Goal: Task Accomplishment & Management: Manage account settings

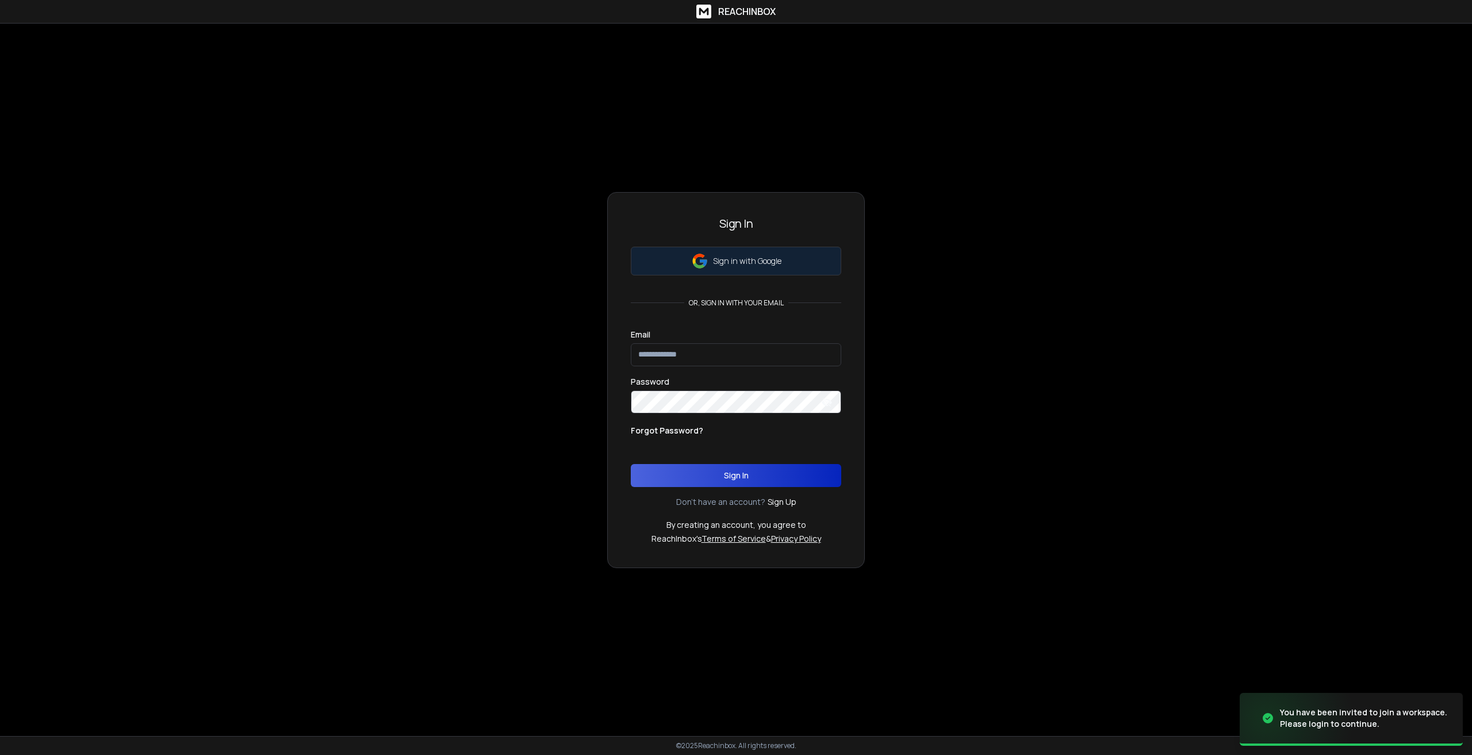
click at [780, 258] on p "Sign in with Google" at bounding box center [747, 260] width 68 height 11
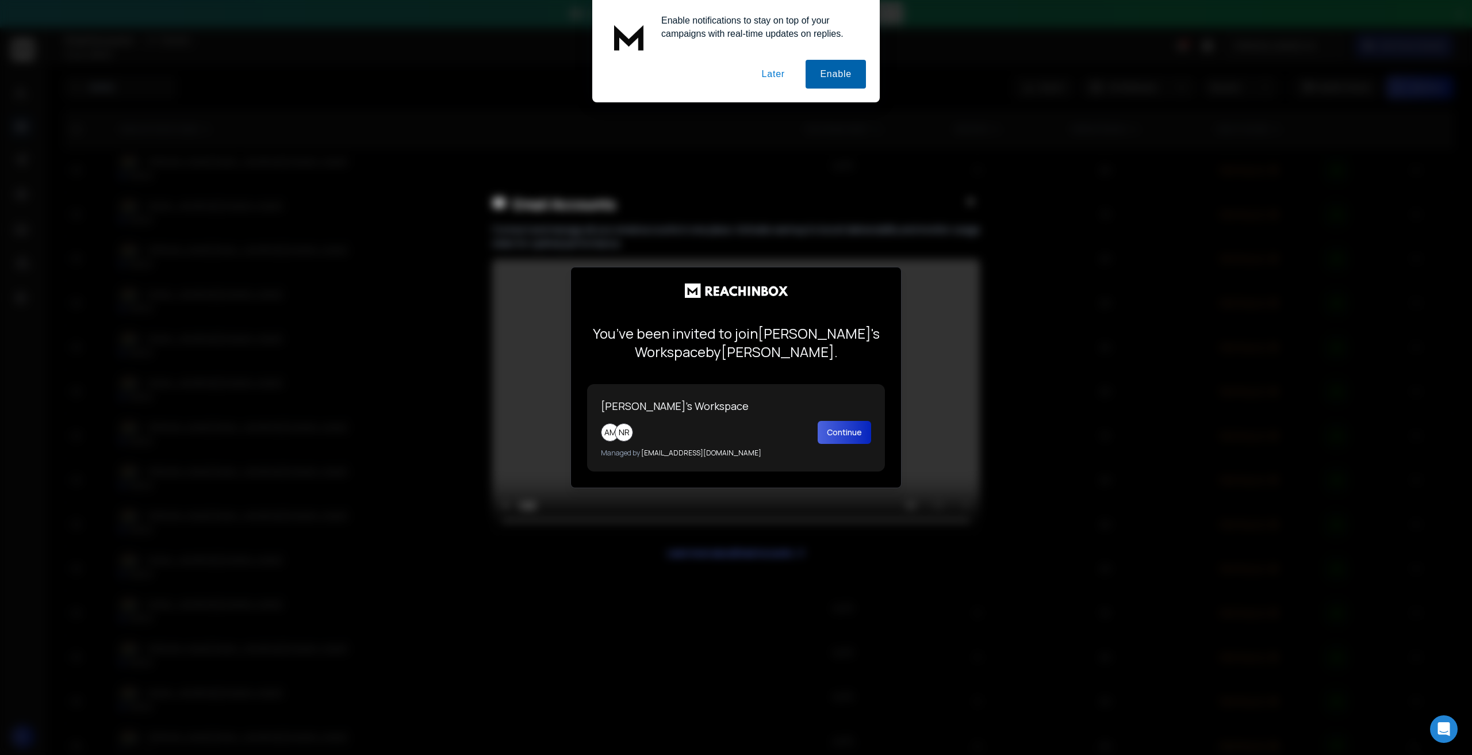
click at [826, 74] on button "Enable" at bounding box center [836, 74] width 60 height 29
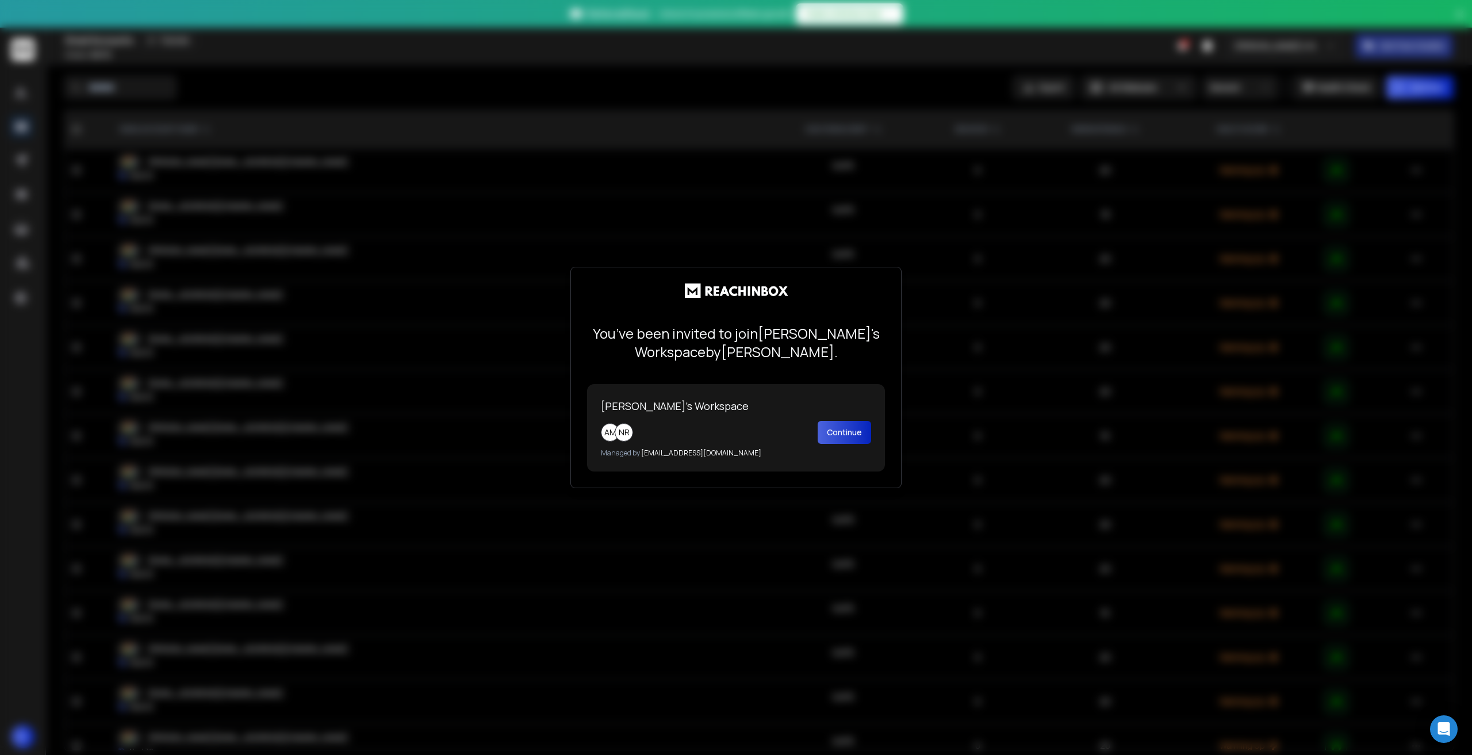
click at [834, 79] on div "You’ve been invited to join [PERSON_NAME]'s Workspace by [PERSON_NAME] . [PERSO…" at bounding box center [736, 377] width 1472 height 755
click at [845, 438] on button "Continue" at bounding box center [844, 432] width 53 height 23
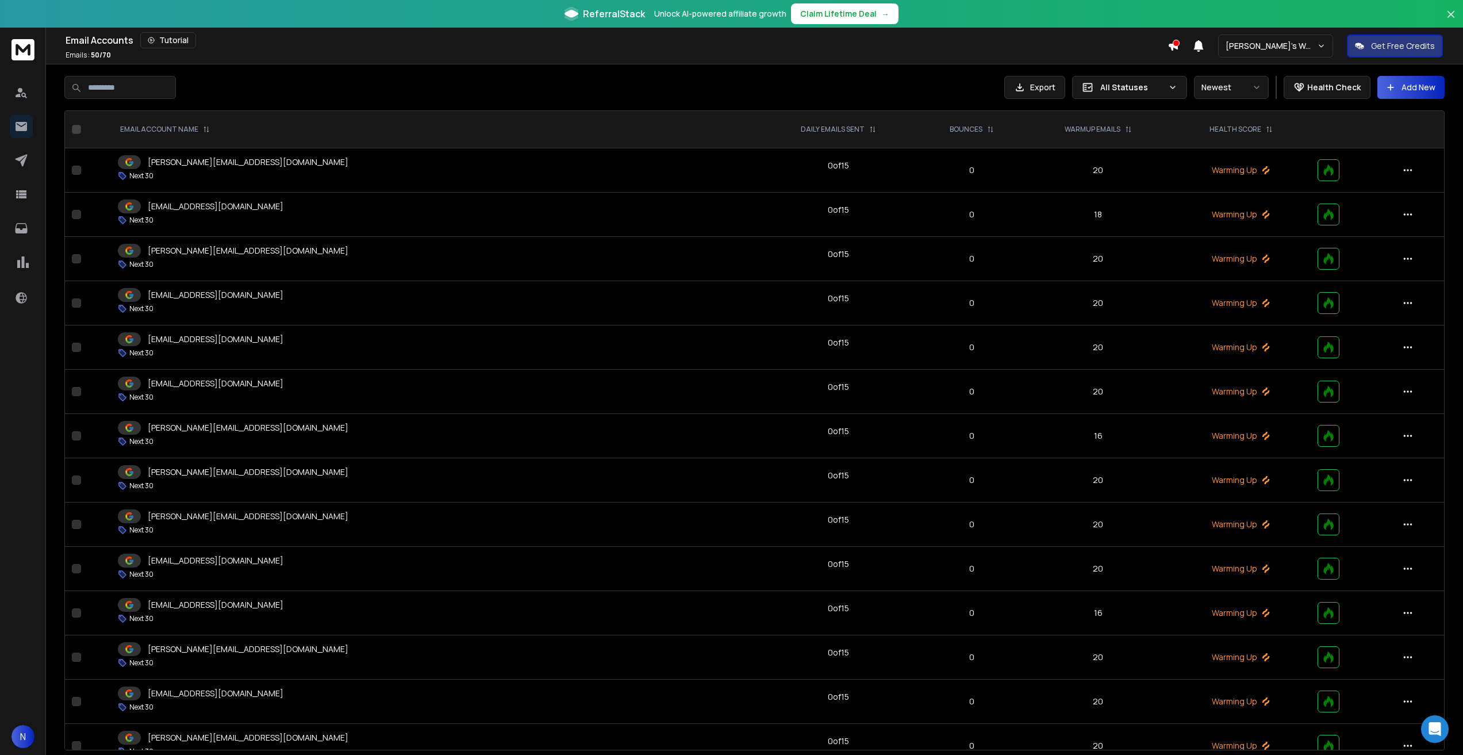
drag, startPoint x: 600, startPoint y: 428, endPoint x: 983, endPoint y: 117, distance: 492.6
click at [1164, 83] on p "All Statuses" at bounding box center [1132, 87] width 63 height 11
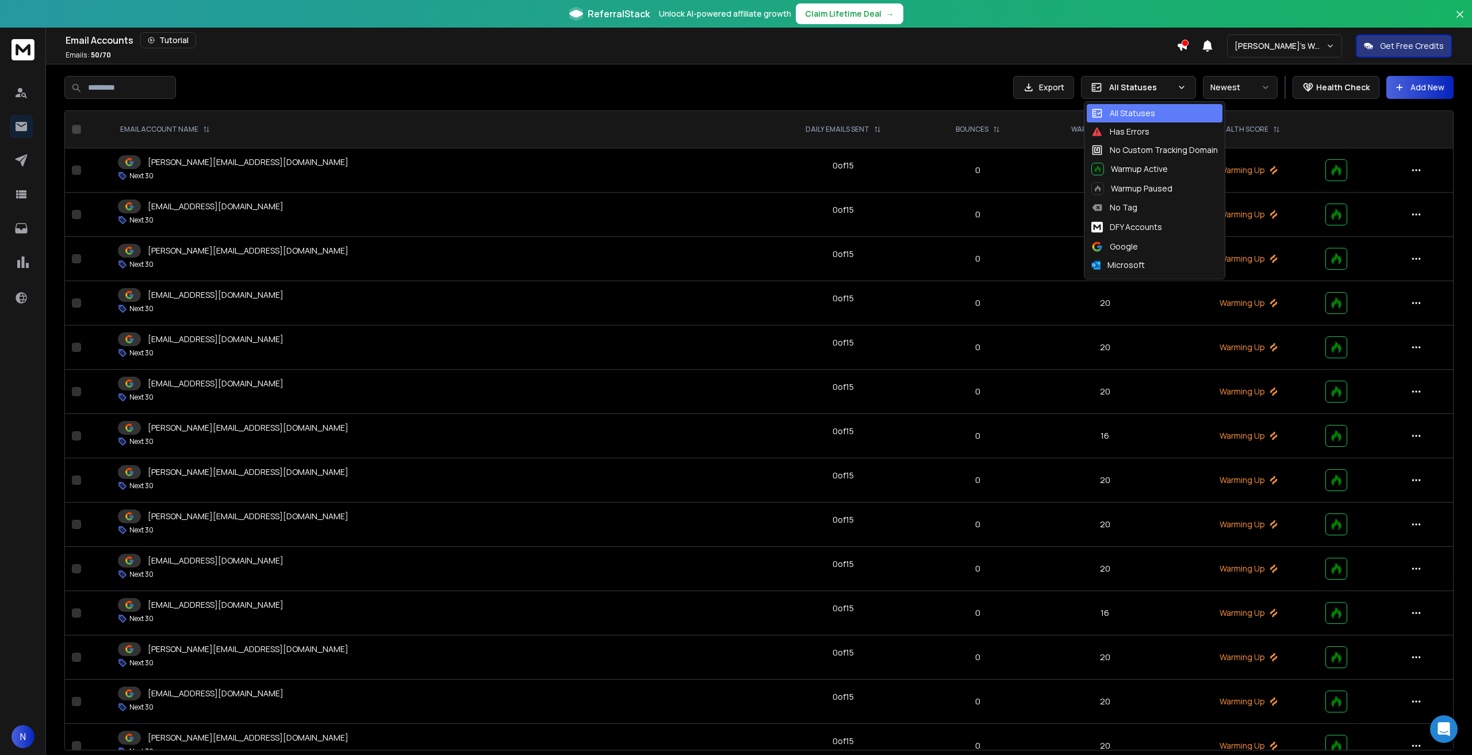
click at [1164, 84] on p "All Statuses" at bounding box center [1140, 87] width 63 height 11
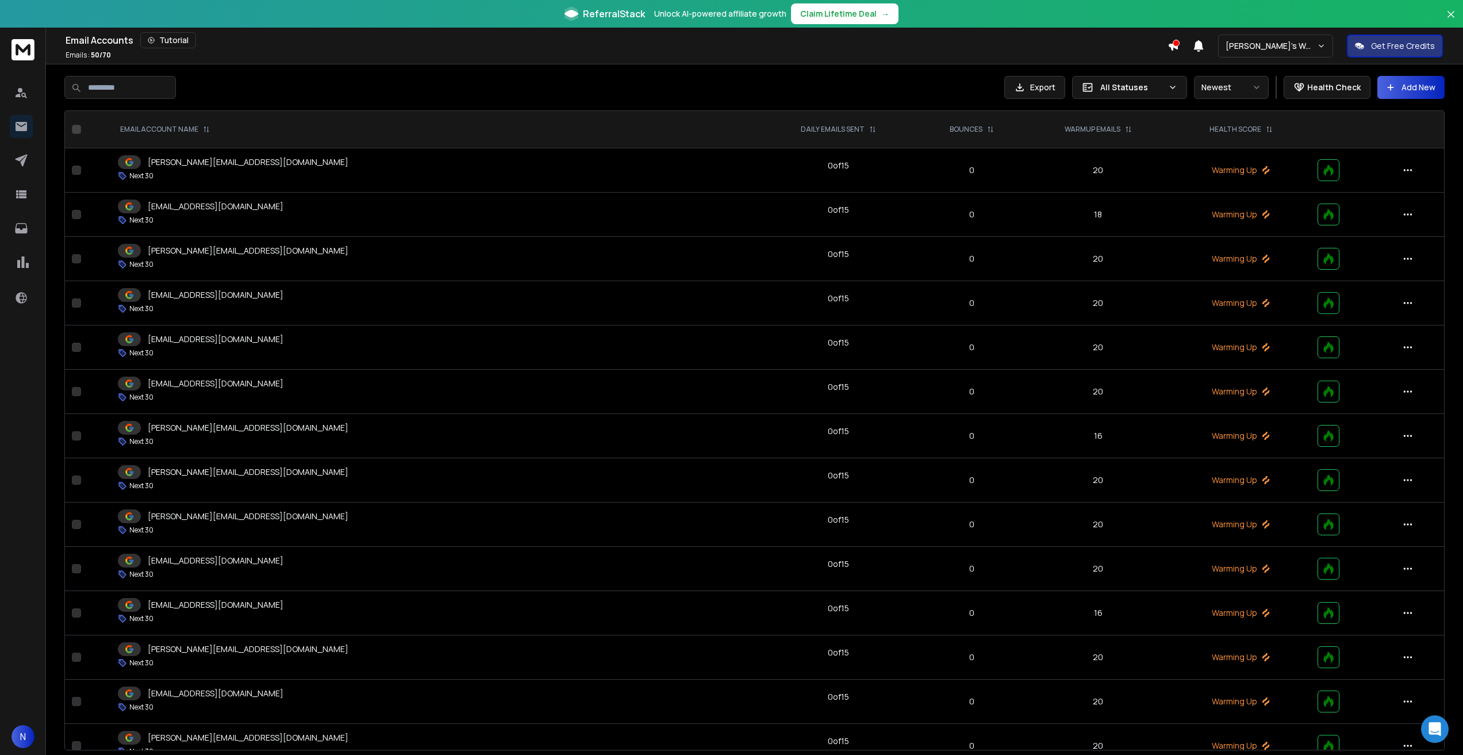
click at [677, 83] on div at bounding box center [530, 87] width 933 height 23
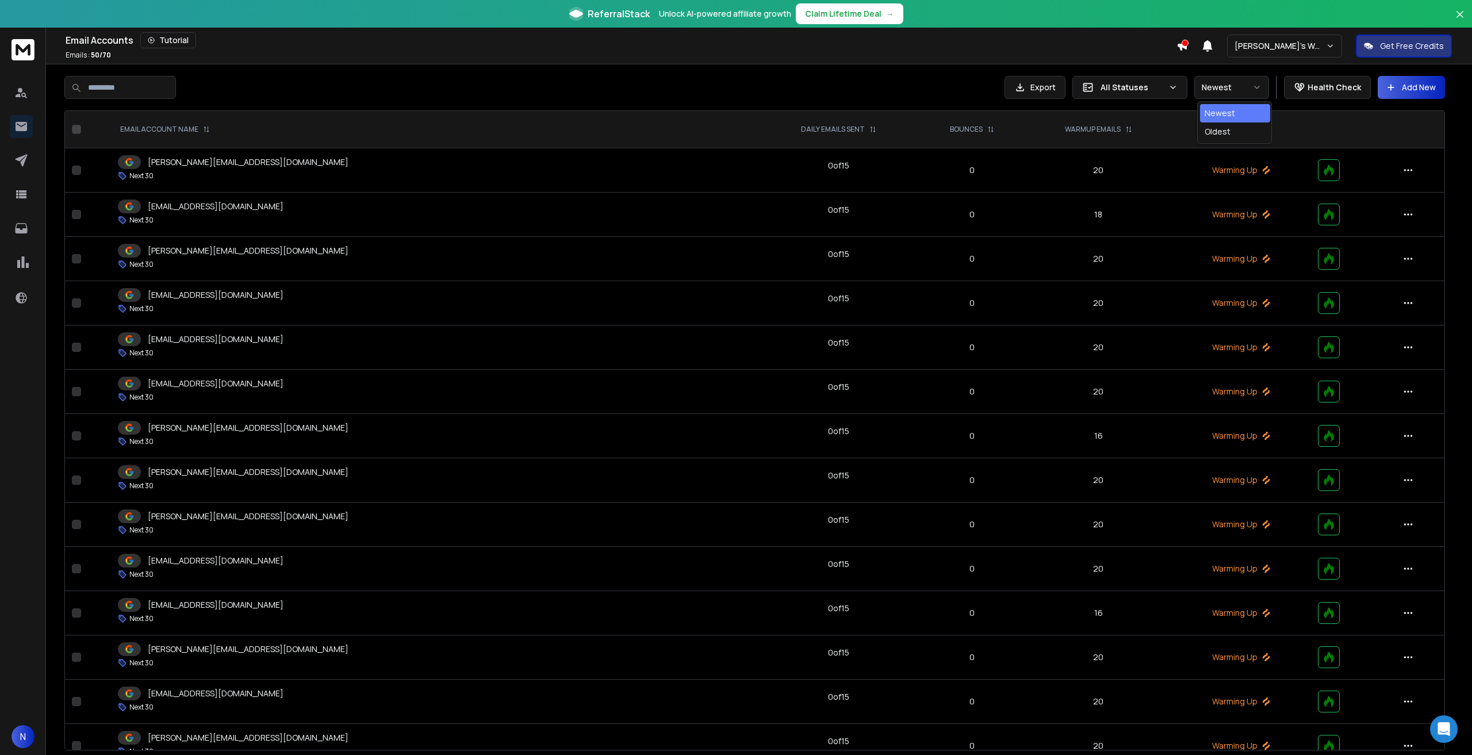
click at [1244, 93] on button "Newest" at bounding box center [1231, 87] width 75 height 23
click at [1229, 85] on button "Newest" at bounding box center [1231, 87] width 75 height 23
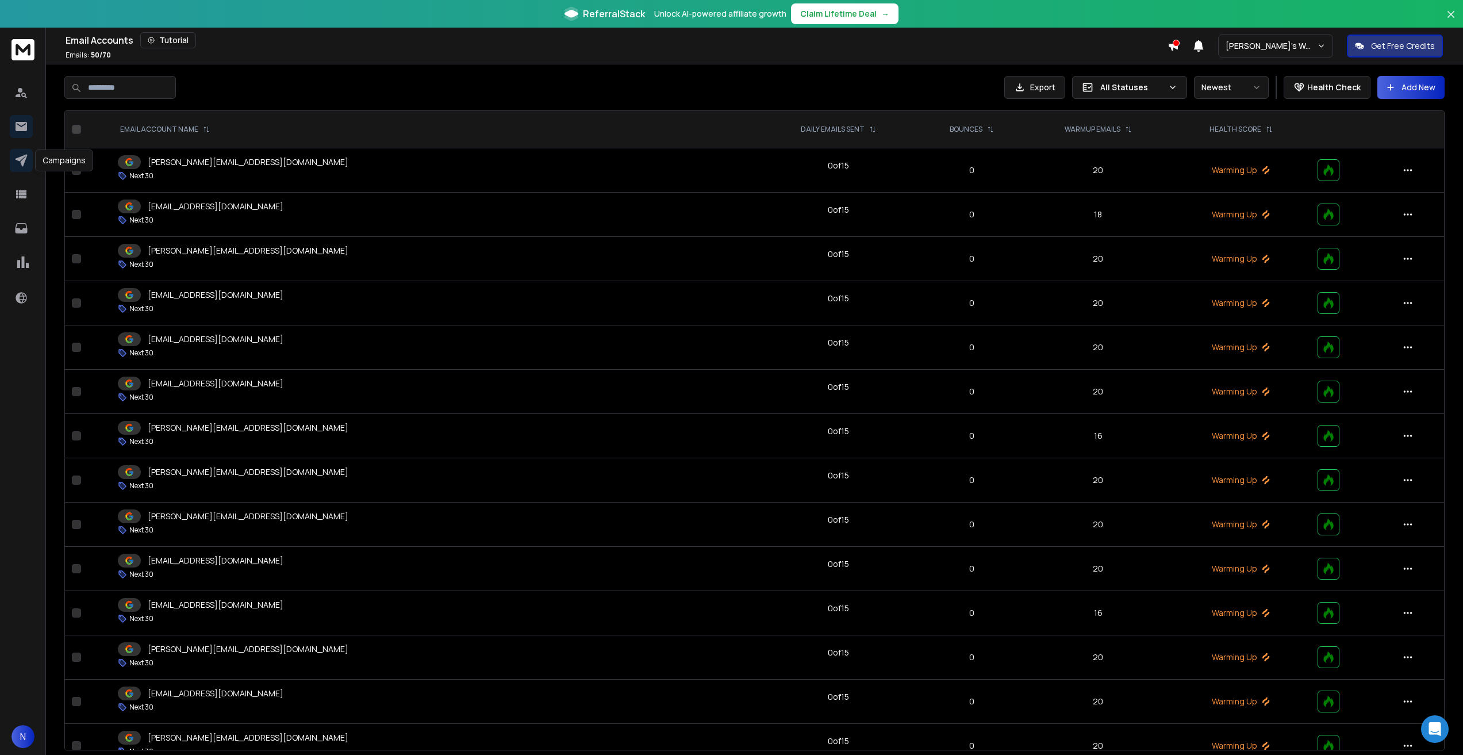
click at [21, 156] on icon at bounding box center [21, 161] width 14 height 14
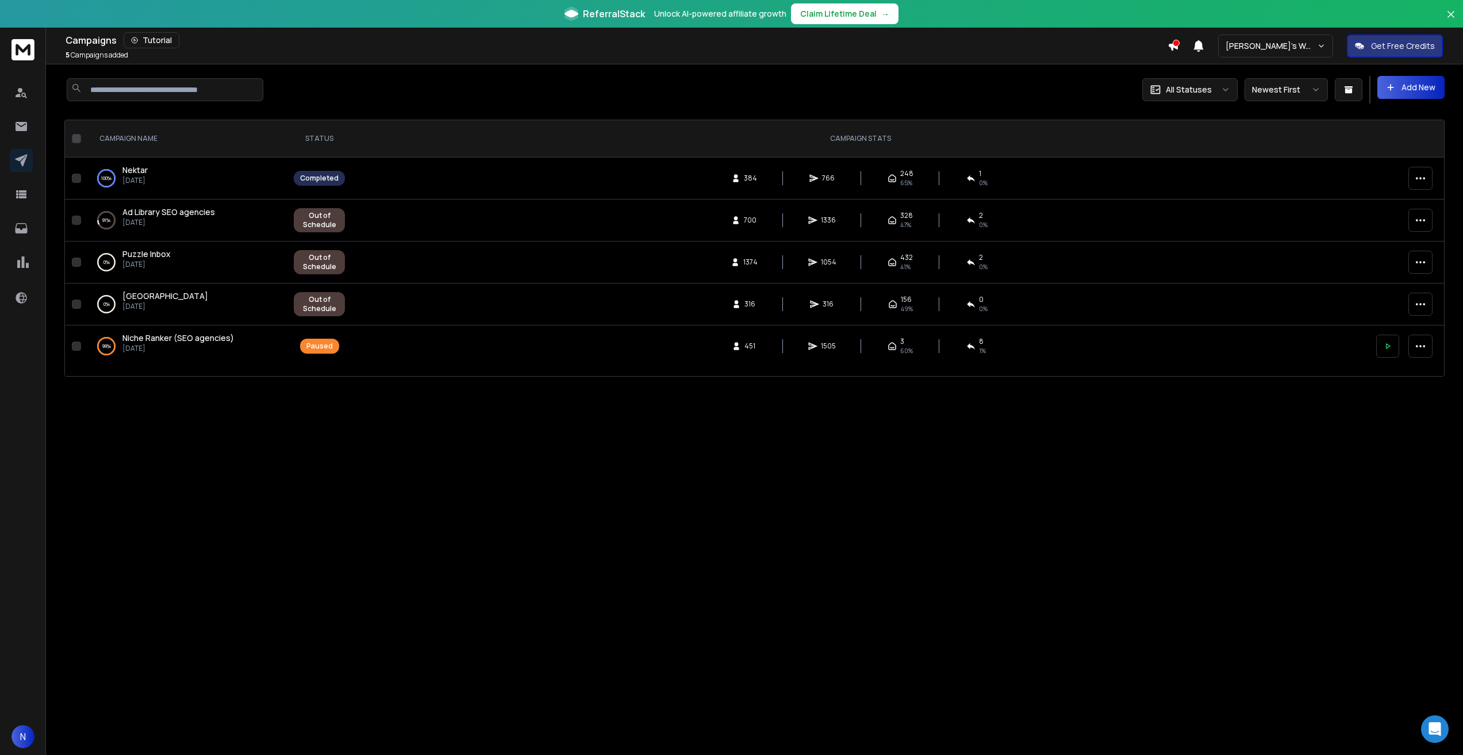
click at [181, 300] on div "0 % [GEOGRAPHIC_DATA] [DATE]" at bounding box center [186, 304] width 178 height 28
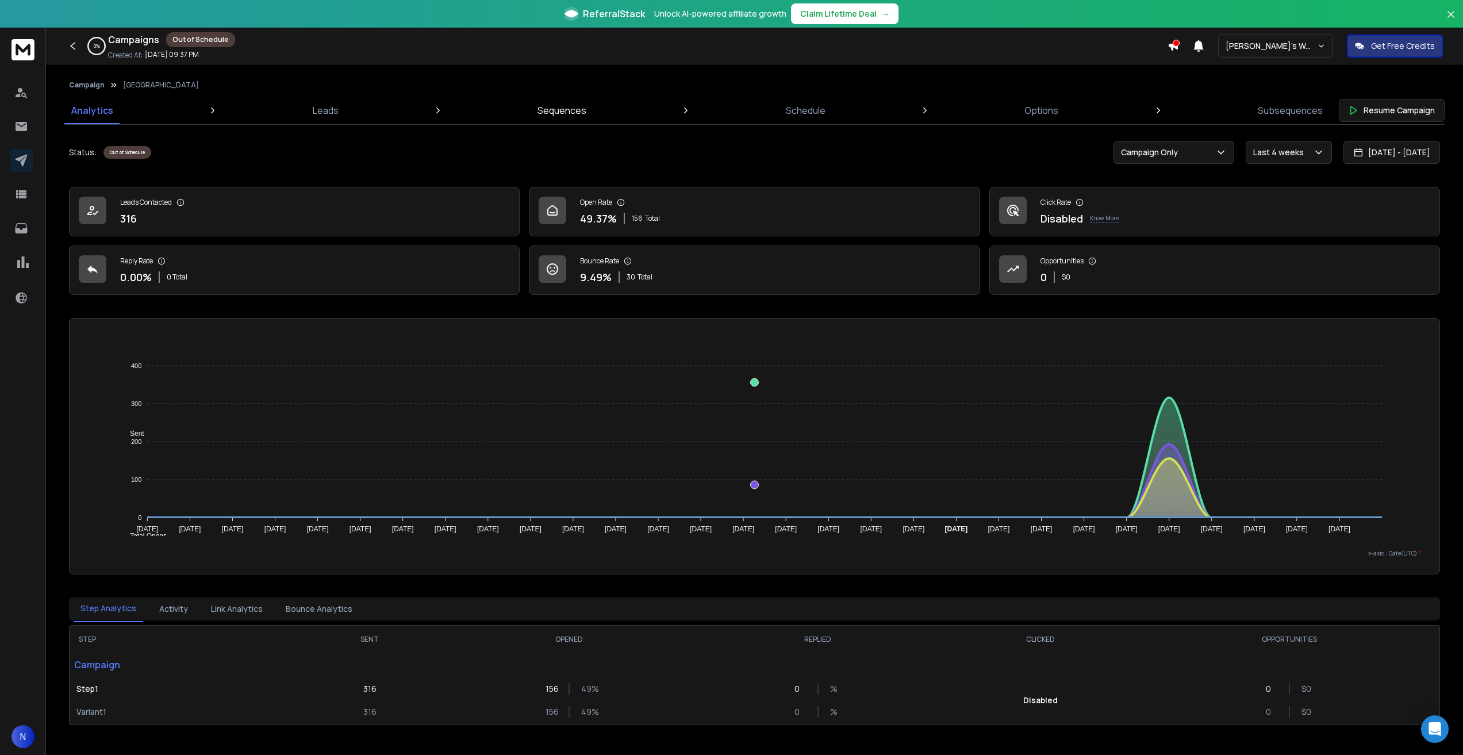
click at [563, 102] on link "Sequences" at bounding box center [562, 111] width 63 height 28
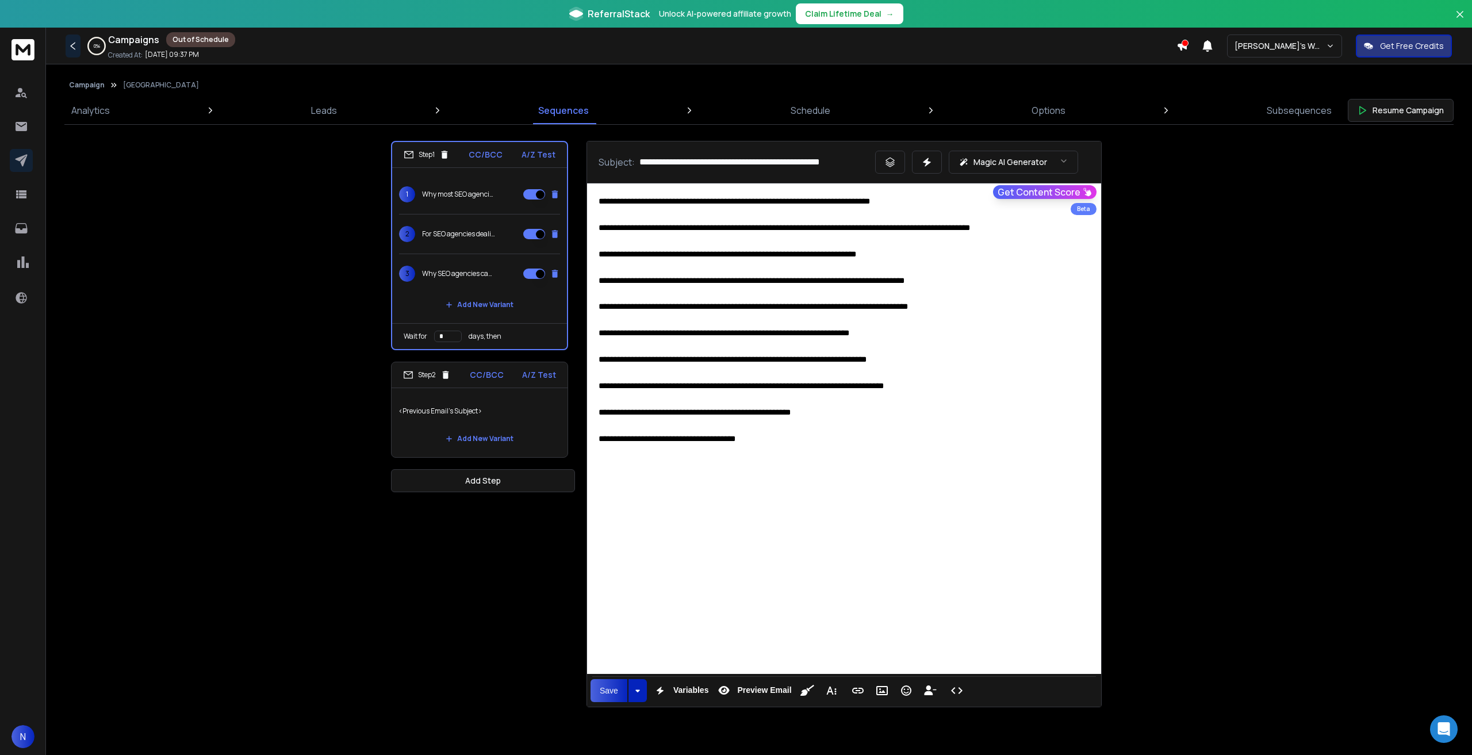
click at [75, 48] on icon at bounding box center [73, 46] width 10 height 10
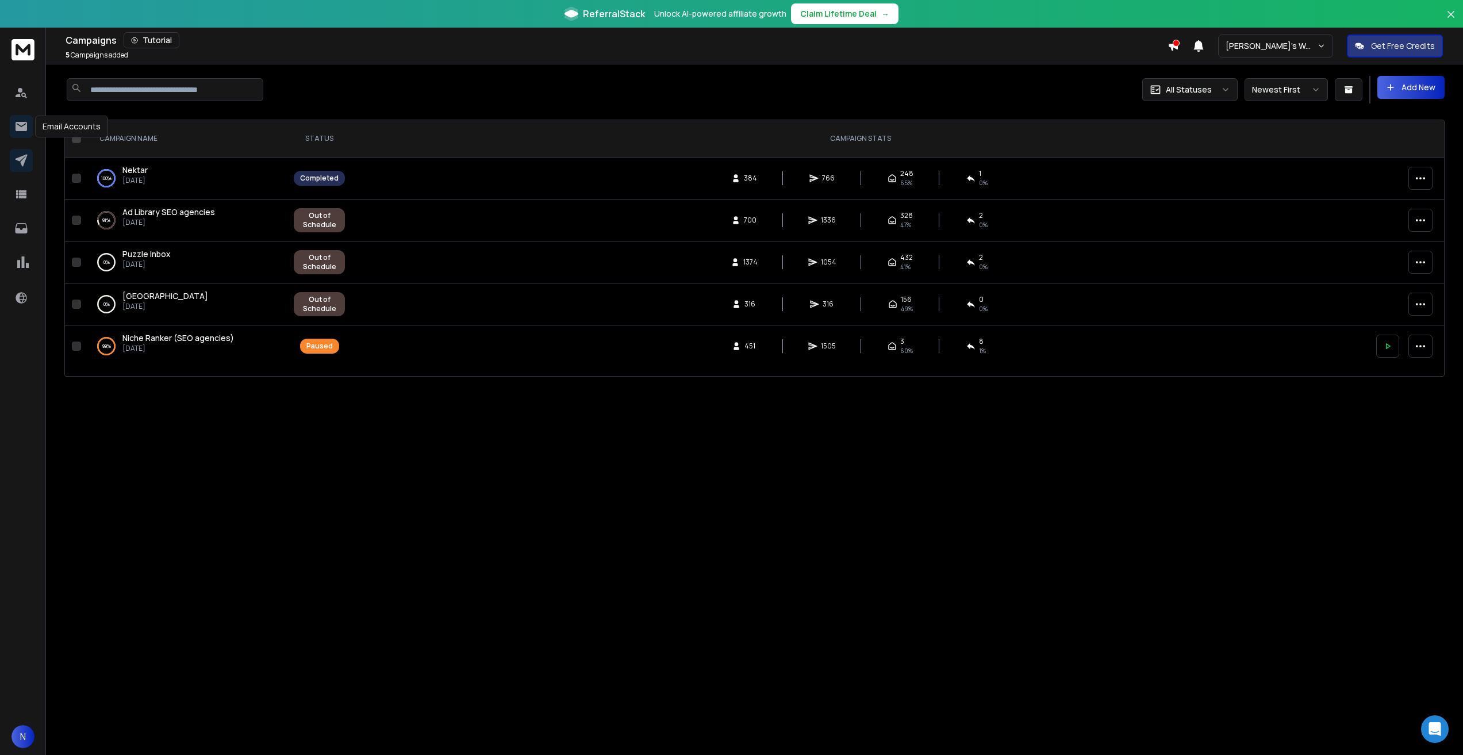
click at [18, 130] on icon at bounding box center [21, 126] width 11 height 9
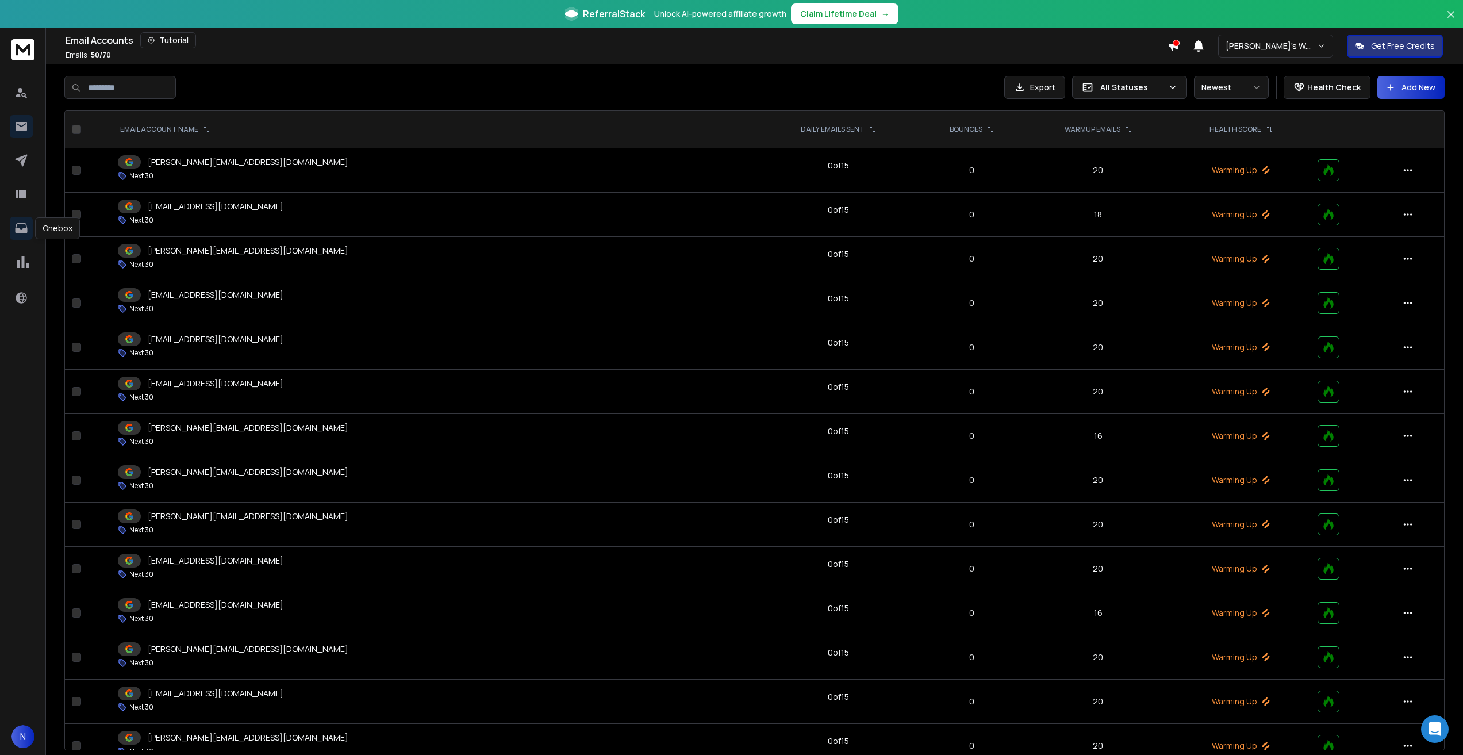
click at [19, 226] on icon at bounding box center [21, 228] width 14 height 14
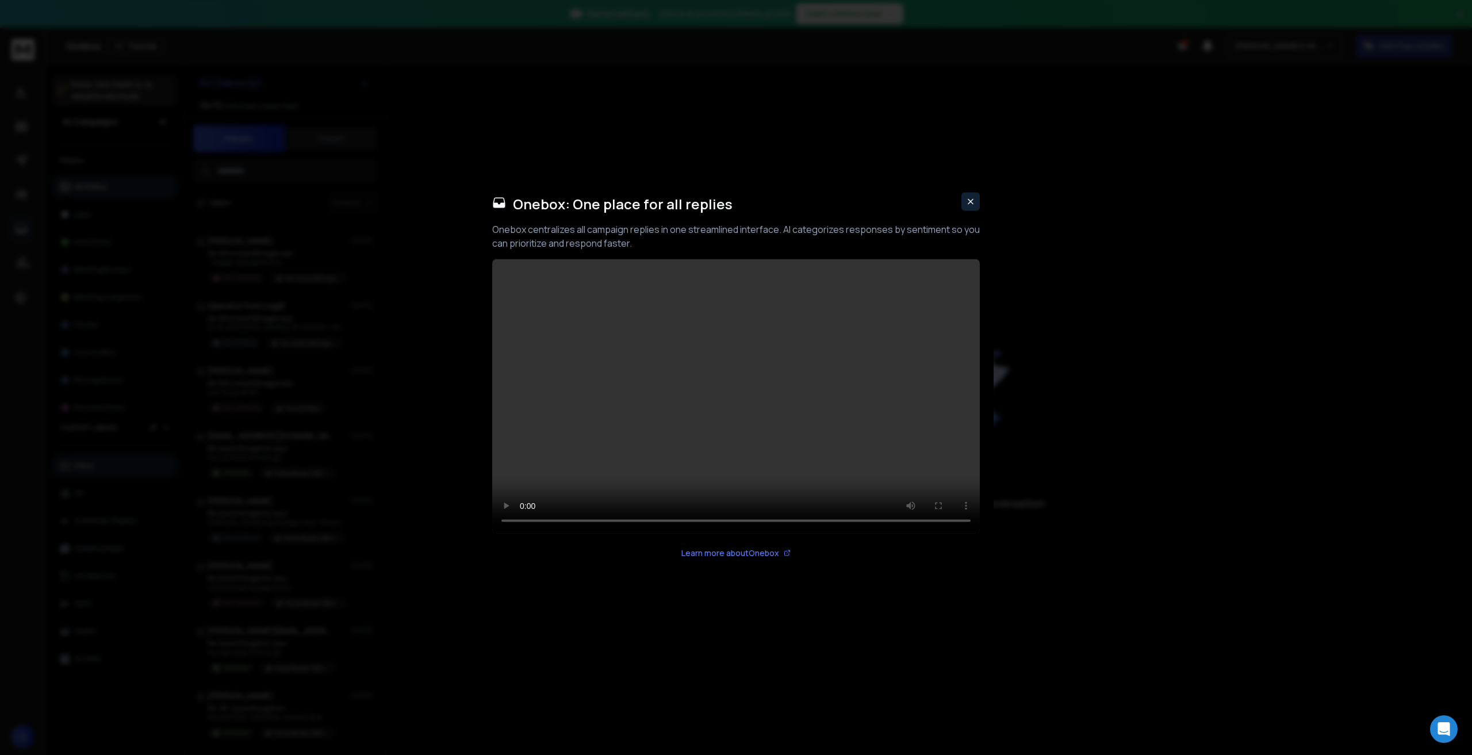
click at [975, 199] on icon at bounding box center [970, 201] width 9 height 9
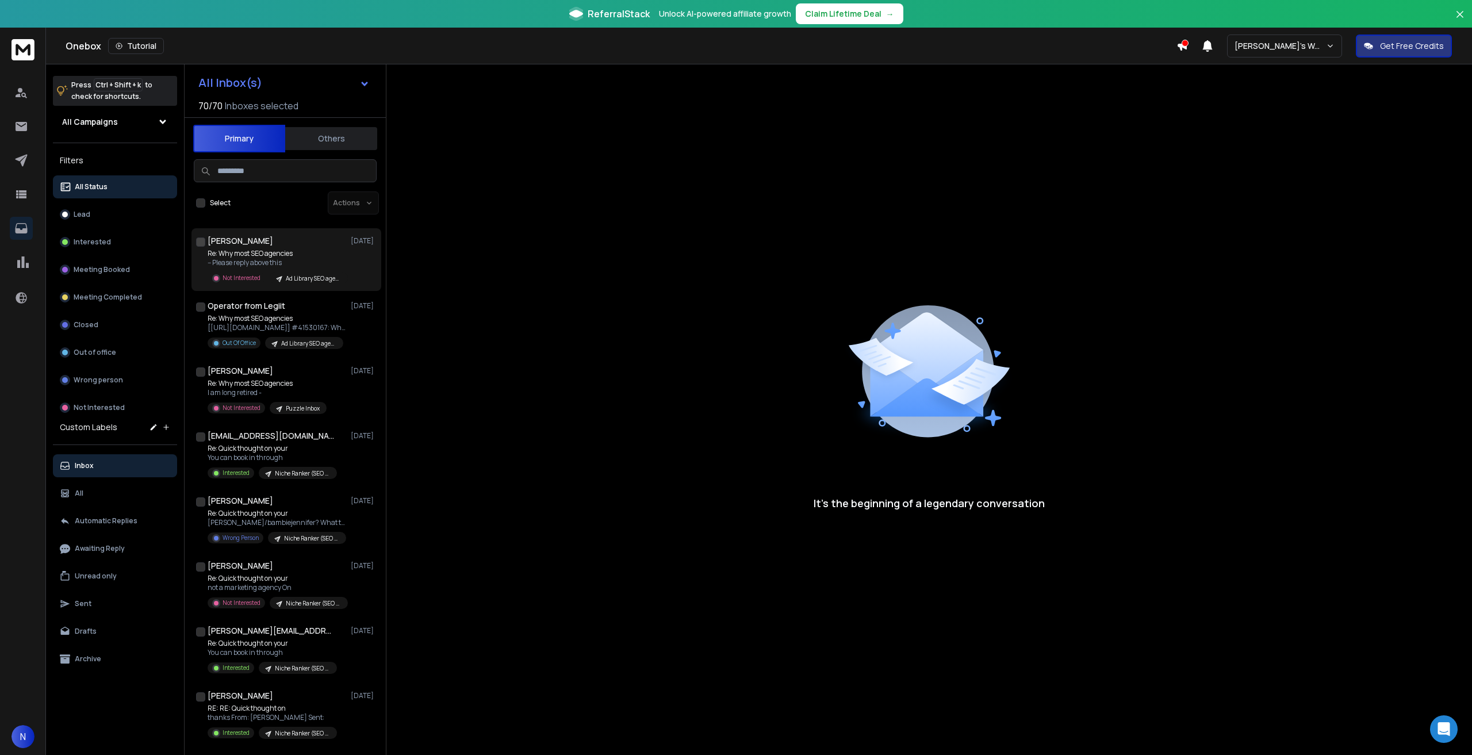
click at [339, 258] on p "-- Please reply above this" at bounding box center [277, 262] width 138 height 9
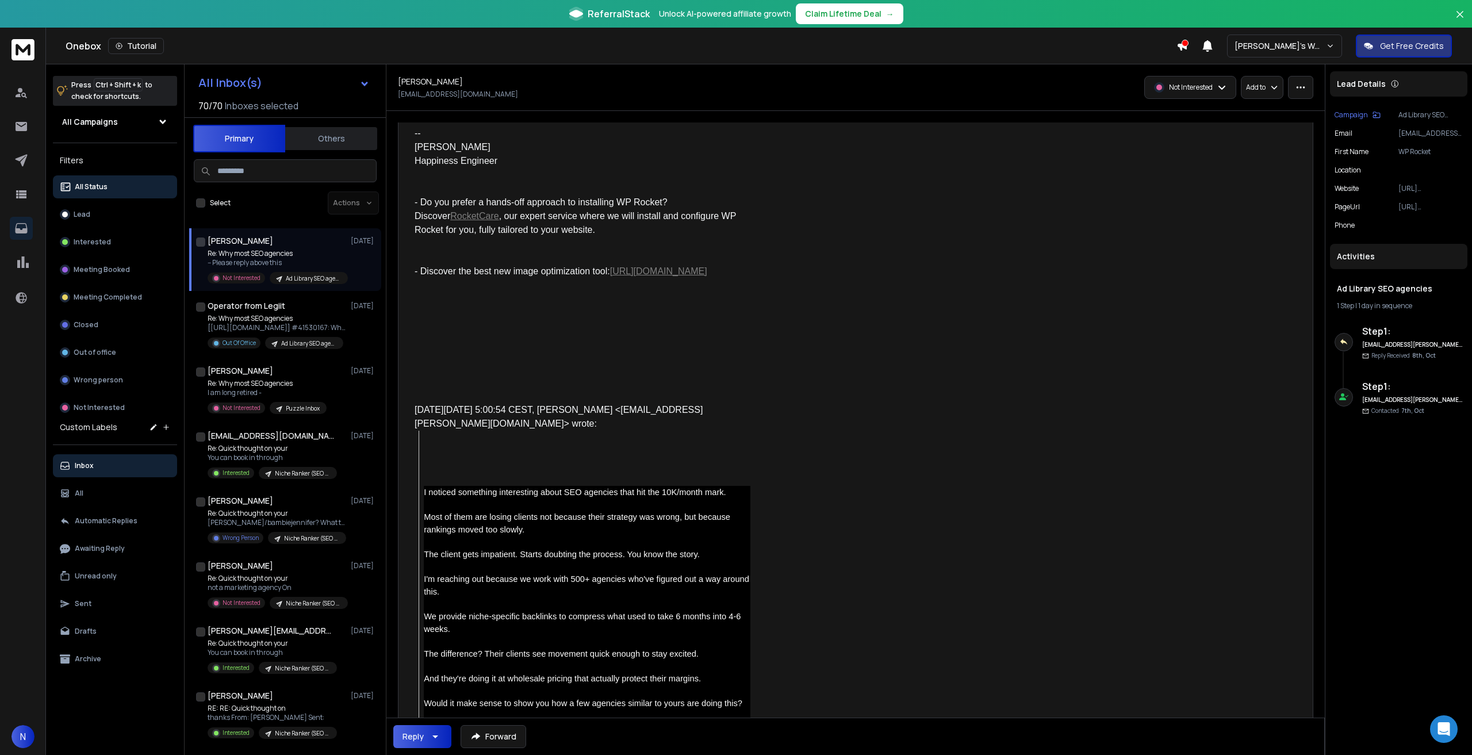
scroll to position [517, 0]
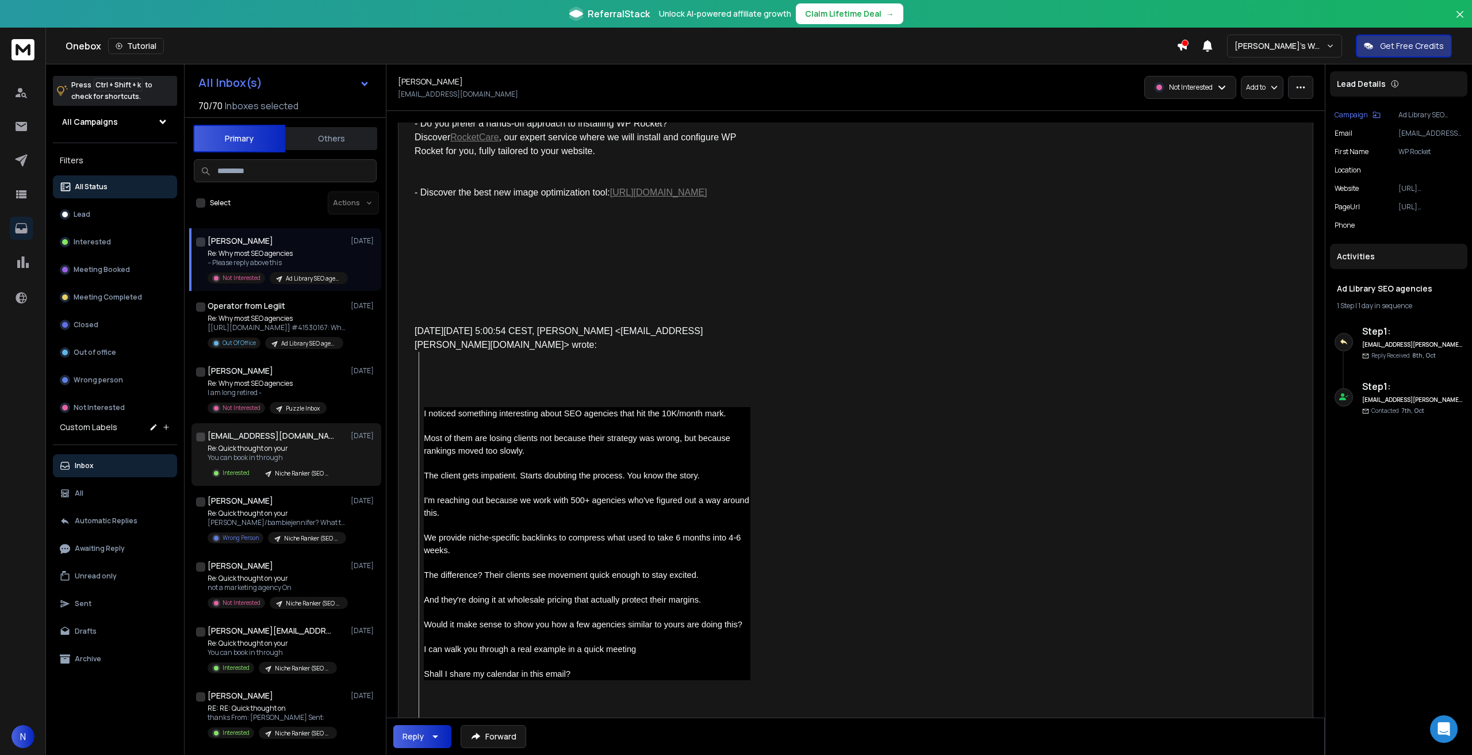
click at [312, 446] on p "Re: Quick thought on your" at bounding box center [272, 448] width 129 height 9
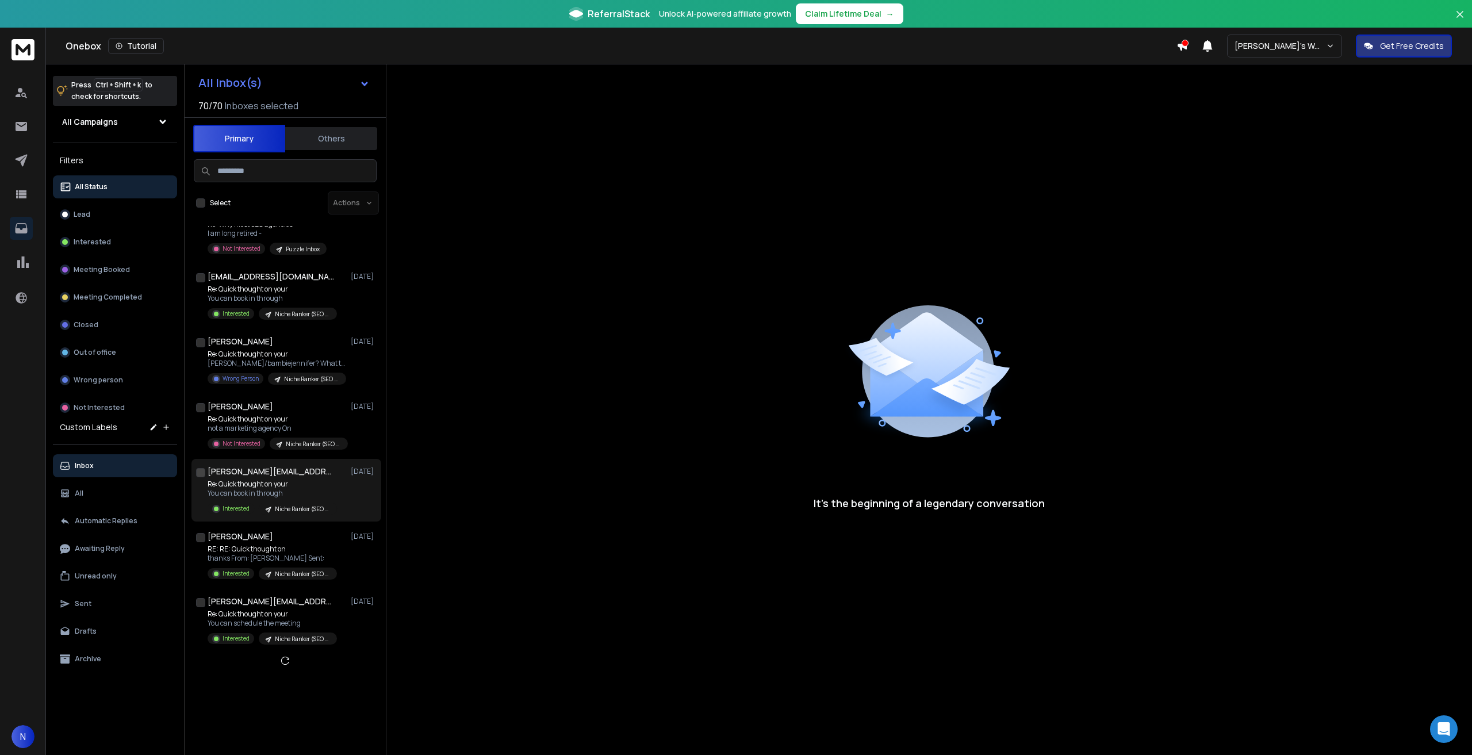
scroll to position [148, 0]
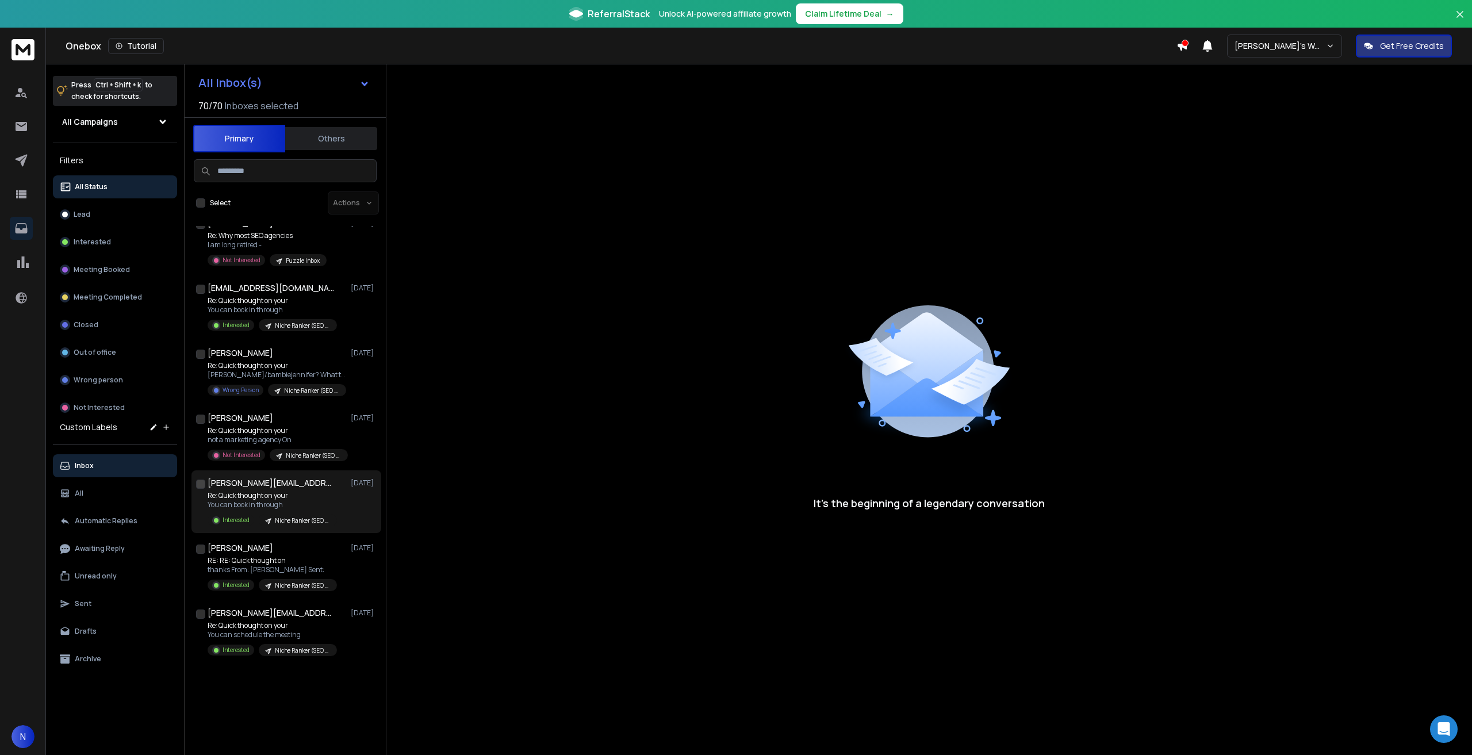
click at [310, 490] on div "[PERSON_NAME][EMAIL_ADDRESS][DOMAIN_NAME] [DATE] Re: Quick thought on your You …" at bounding box center [292, 501] width 169 height 49
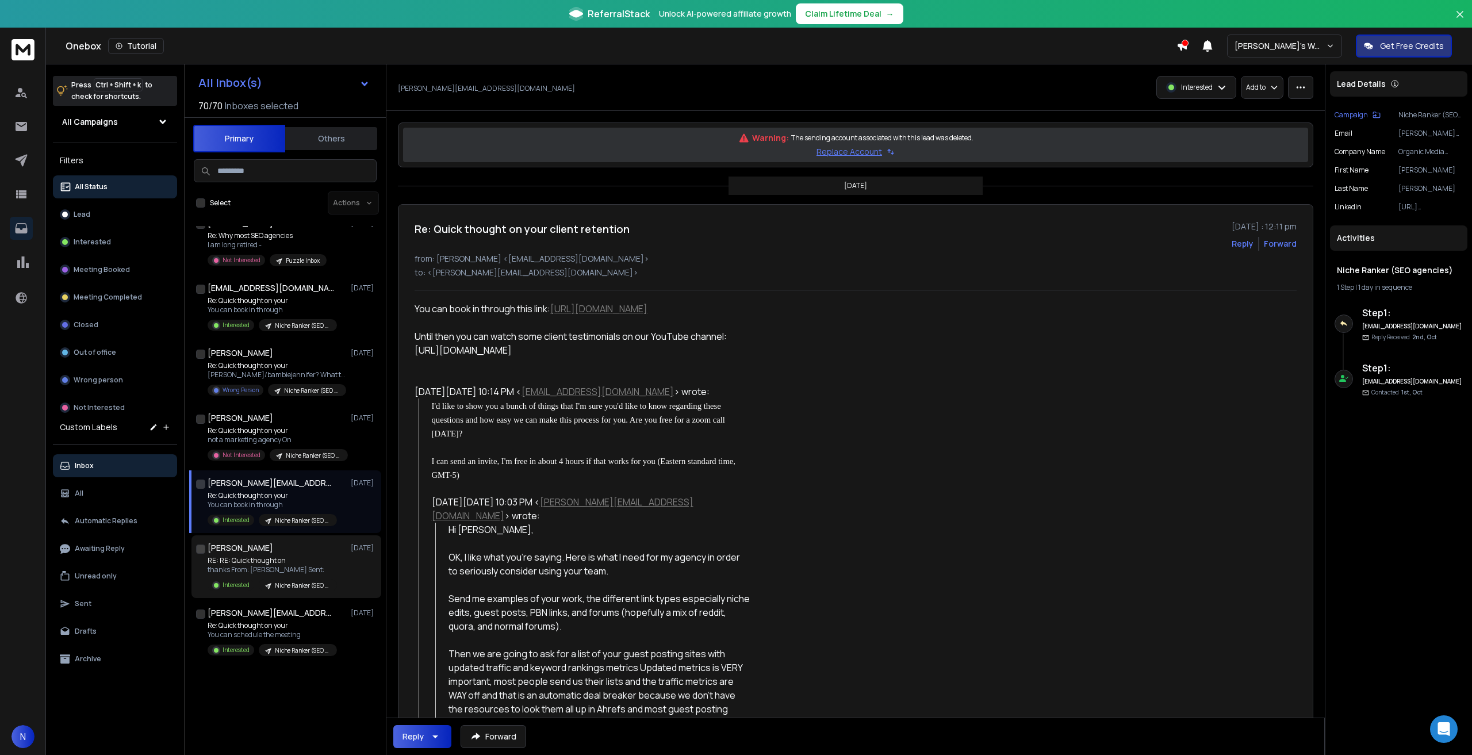
click at [285, 558] on p "RE: RE: Quick thought on" at bounding box center [272, 560] width 129 height 9
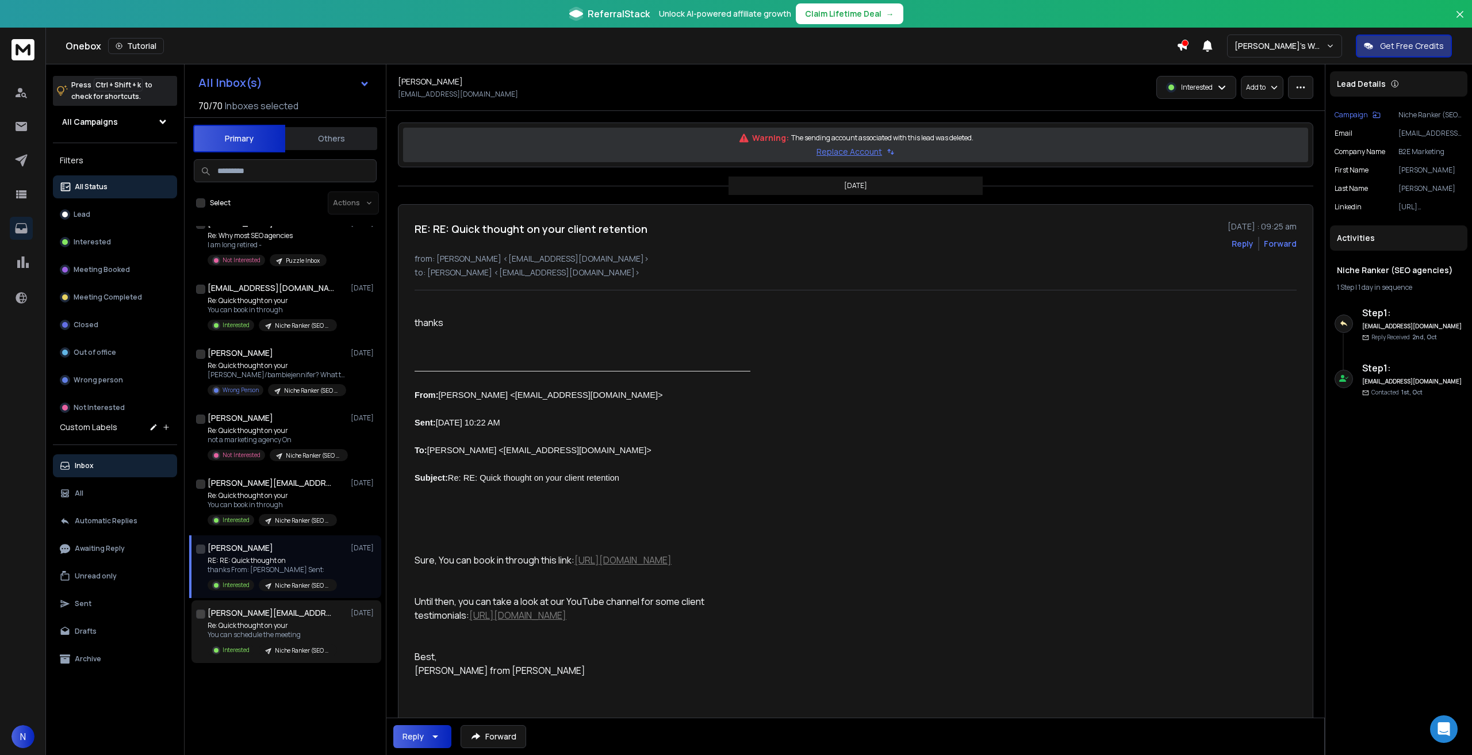
click at [289, 616] on h1 "[PERSON_NAME][EMAIL_ADDRESS][DOMAIN_NAME]" at bounding box center [271, 612] width 126 height 11
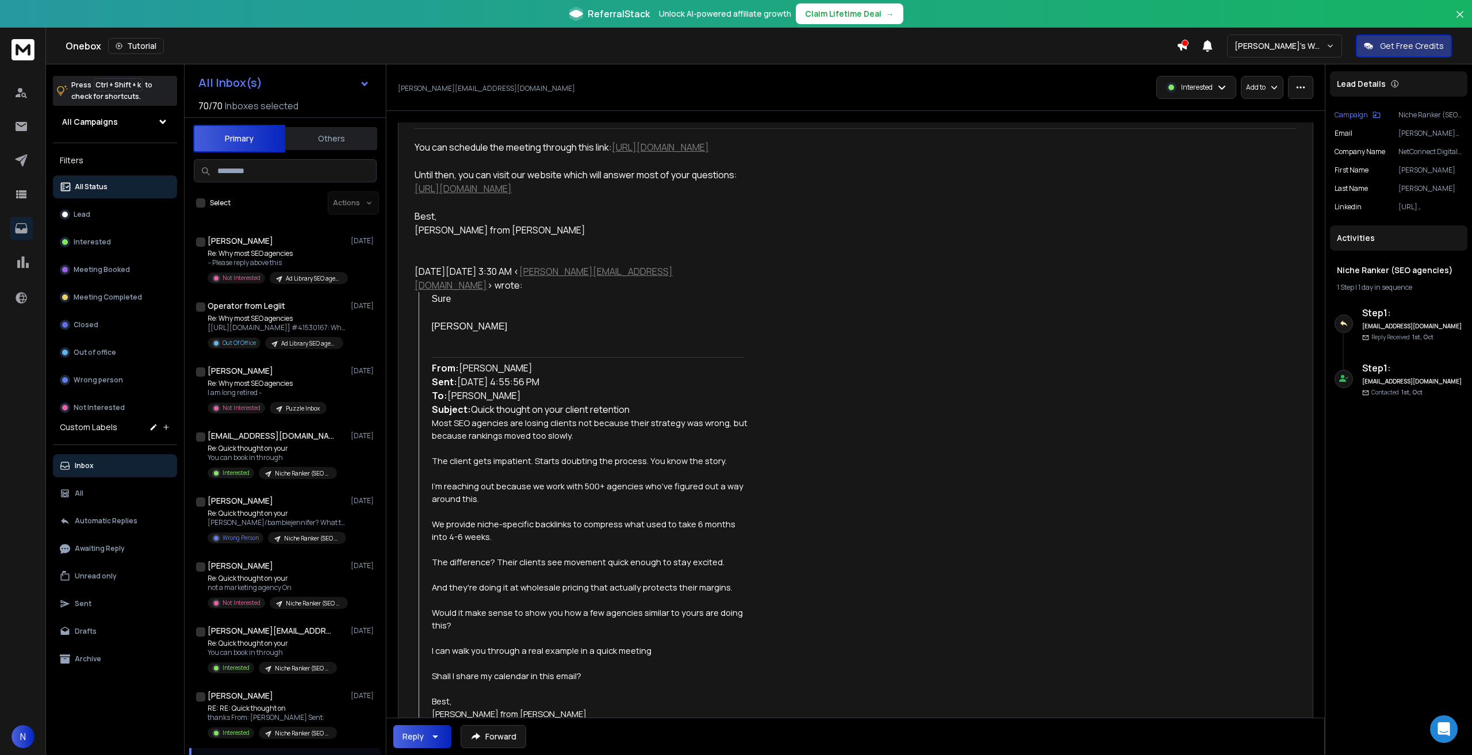
scroll to position [172, 0]
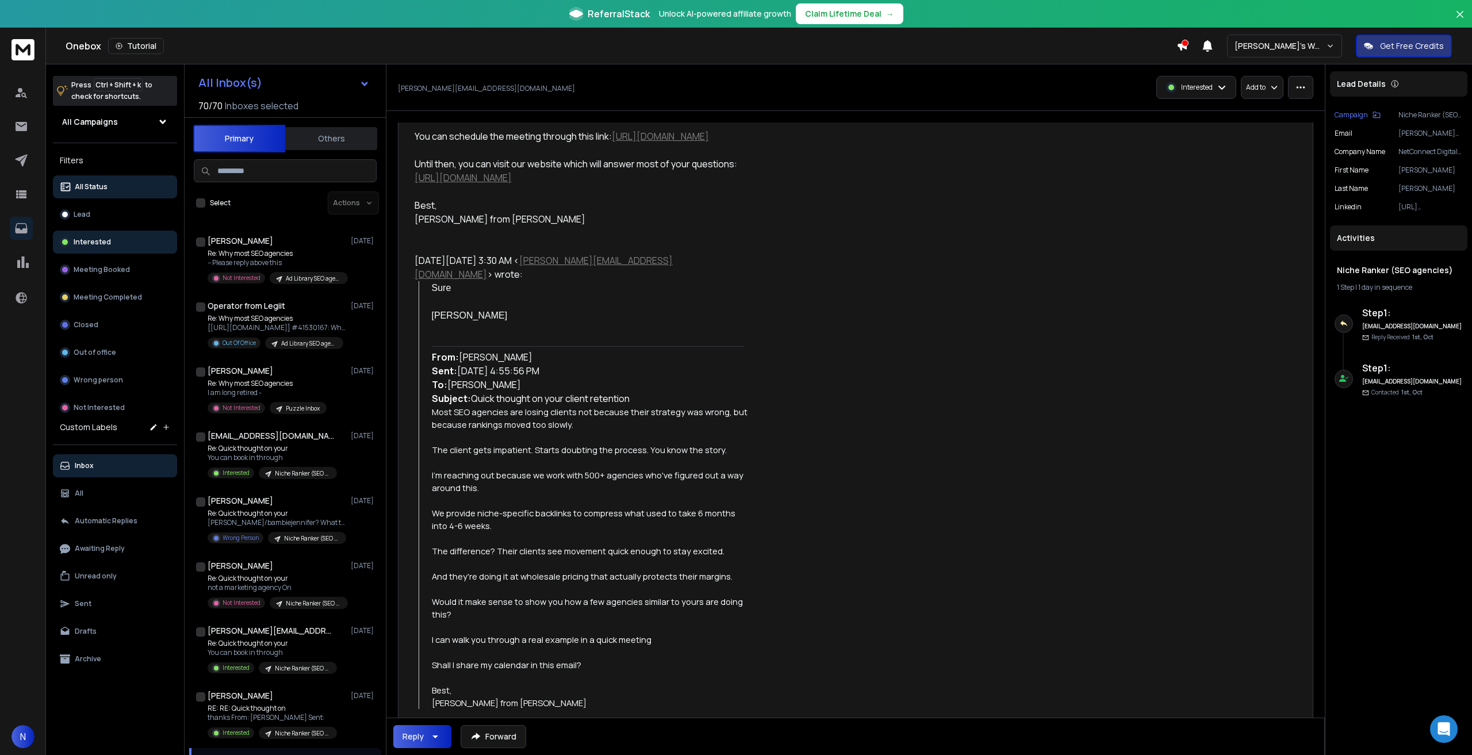
click at [99, 238] on p "Interested" at bounding box center [92, 241] width 37 height 9
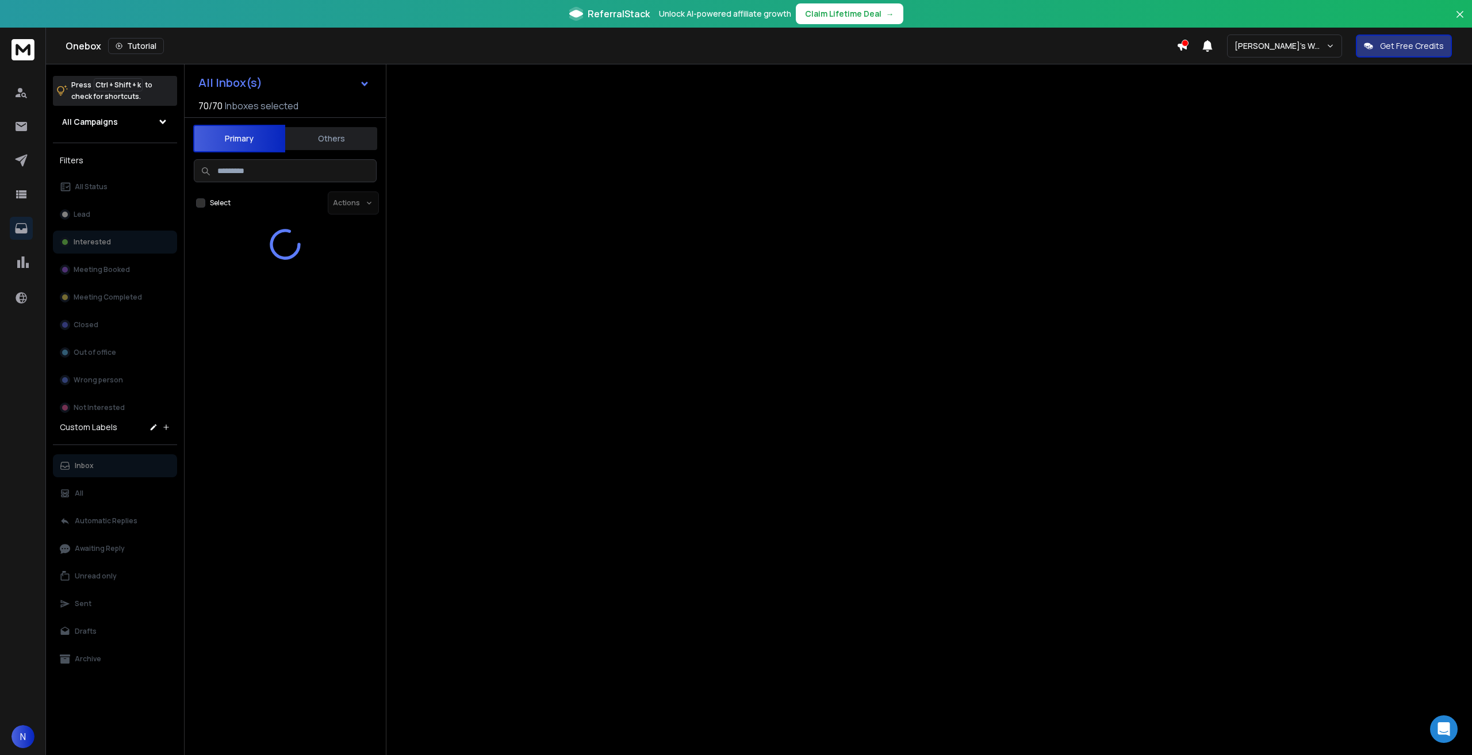
scroll to position [0, 0]
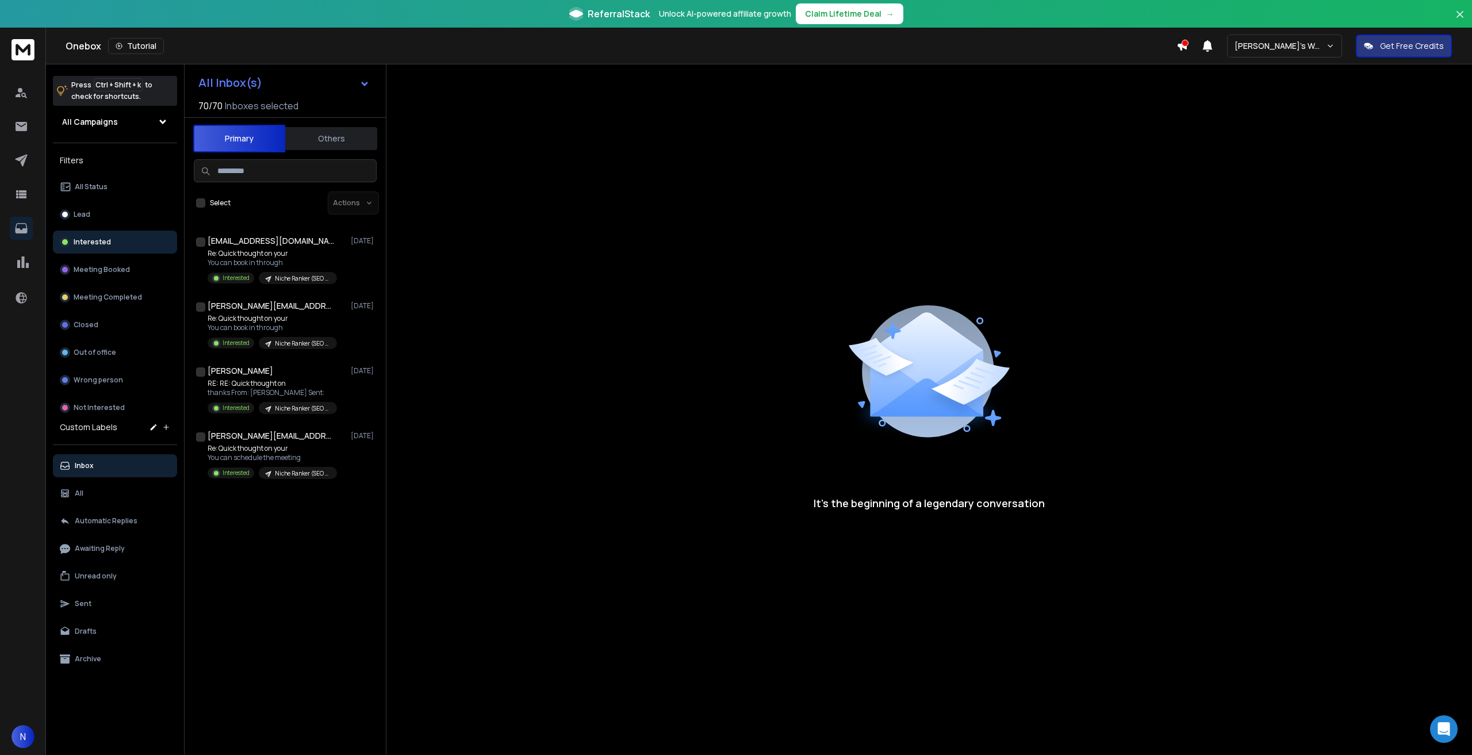
click at [100, 187] on p "All Status" at bounding box center [91, 186] width 33 height 9
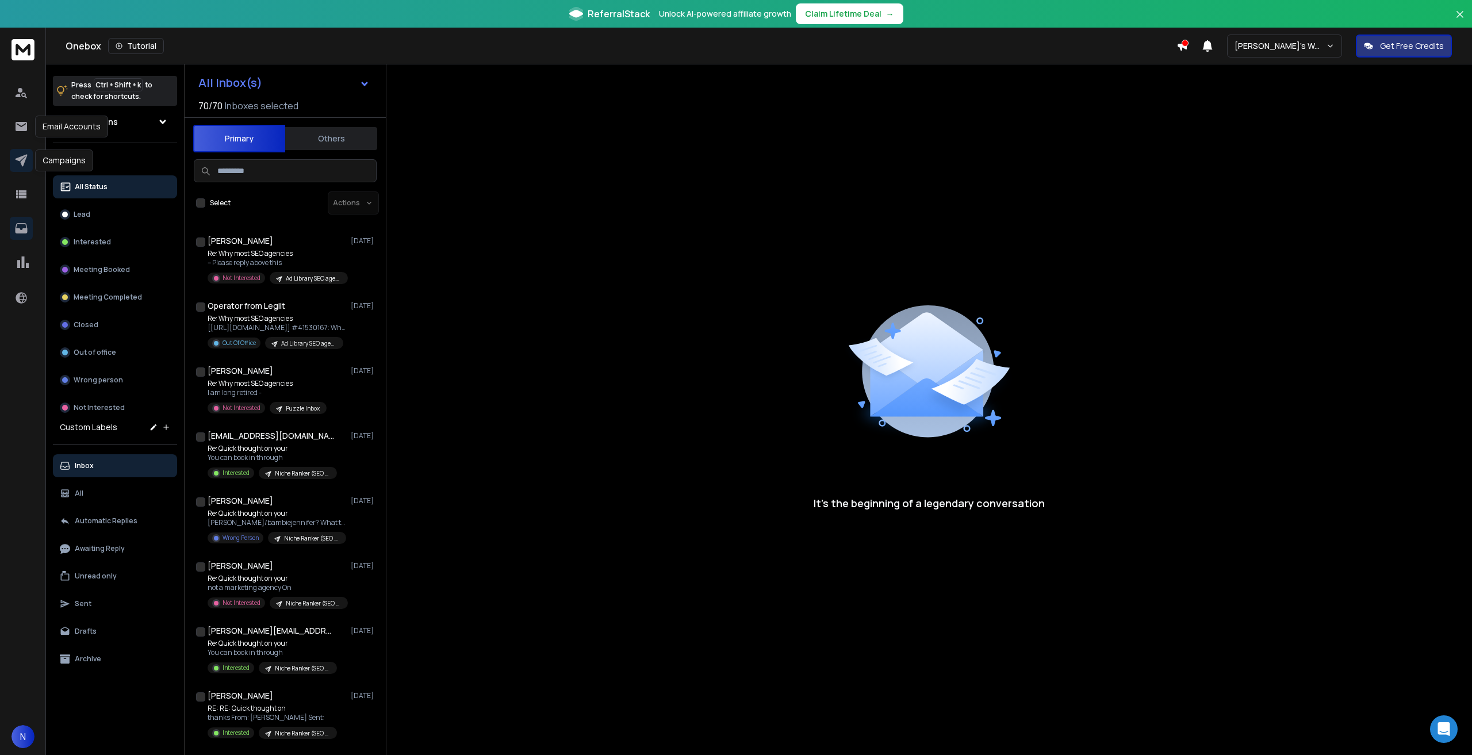
click at [17, 161] on icon at bounding box center [21, 161] width 14 height 14
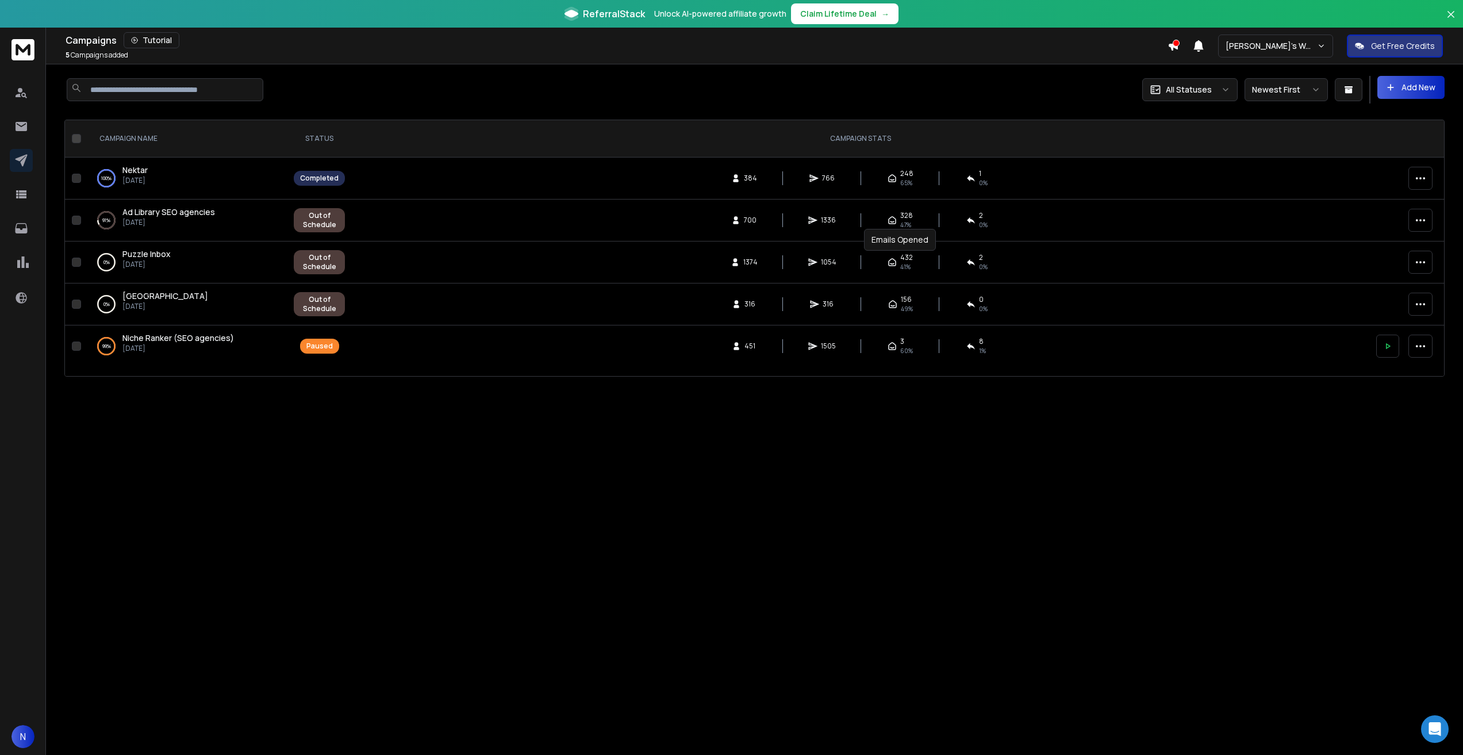
click at [522, 263] on div "1374 1054 432 41 % 2 0 %" at bounding box center [861, 262] width 1004 height 18
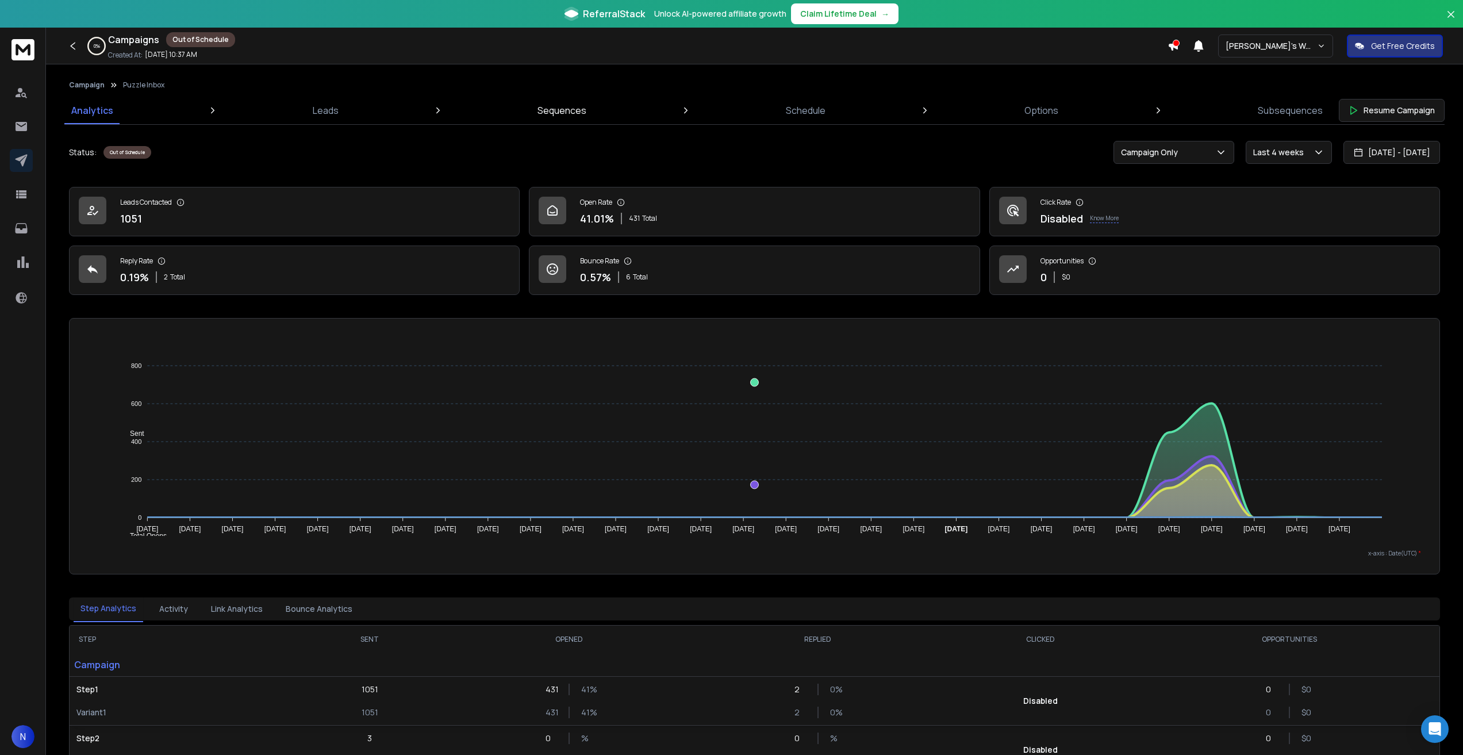
click at [553, 109] on p "Sequences" at bounding box center [562, 110] width 49 height 14
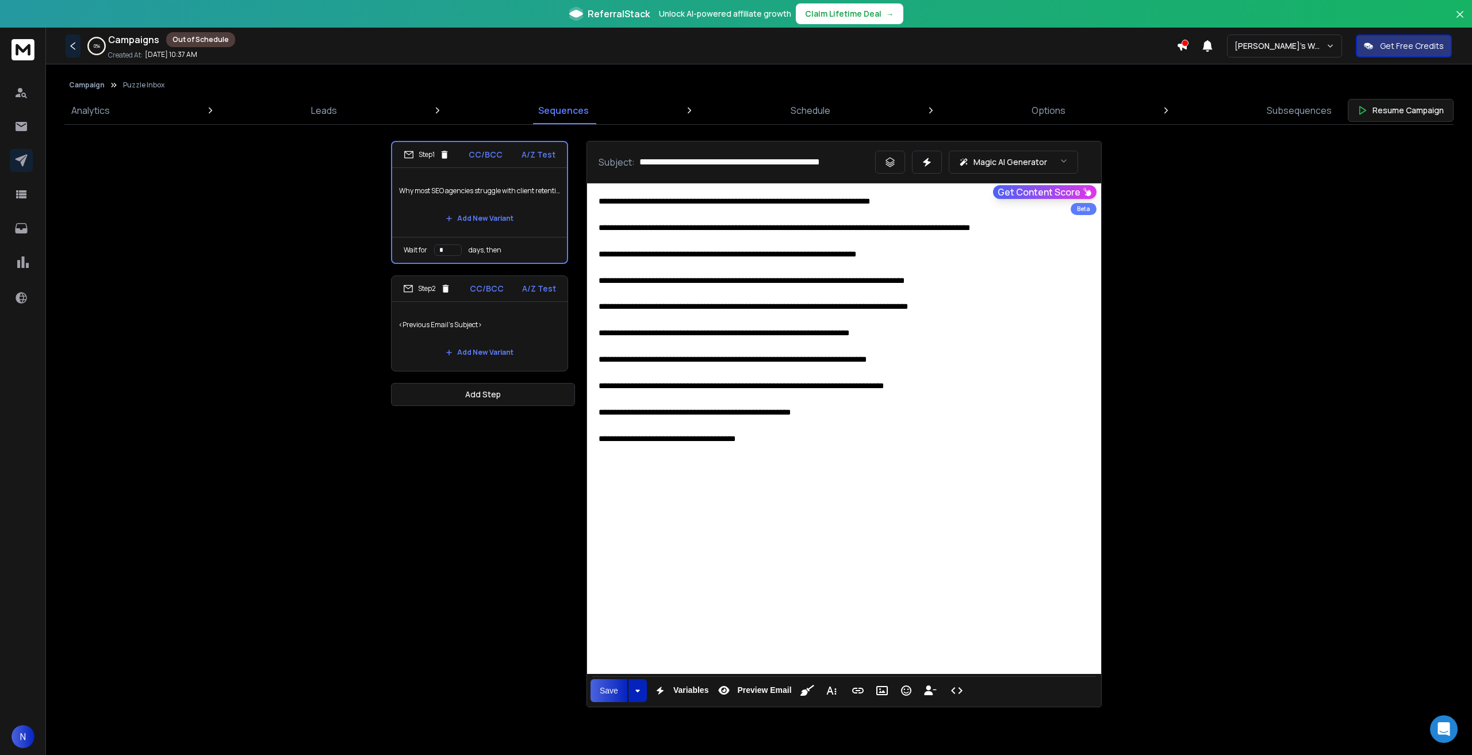
click at [69, 47] on icon at bounding box center [73, 46] width 10 height 10
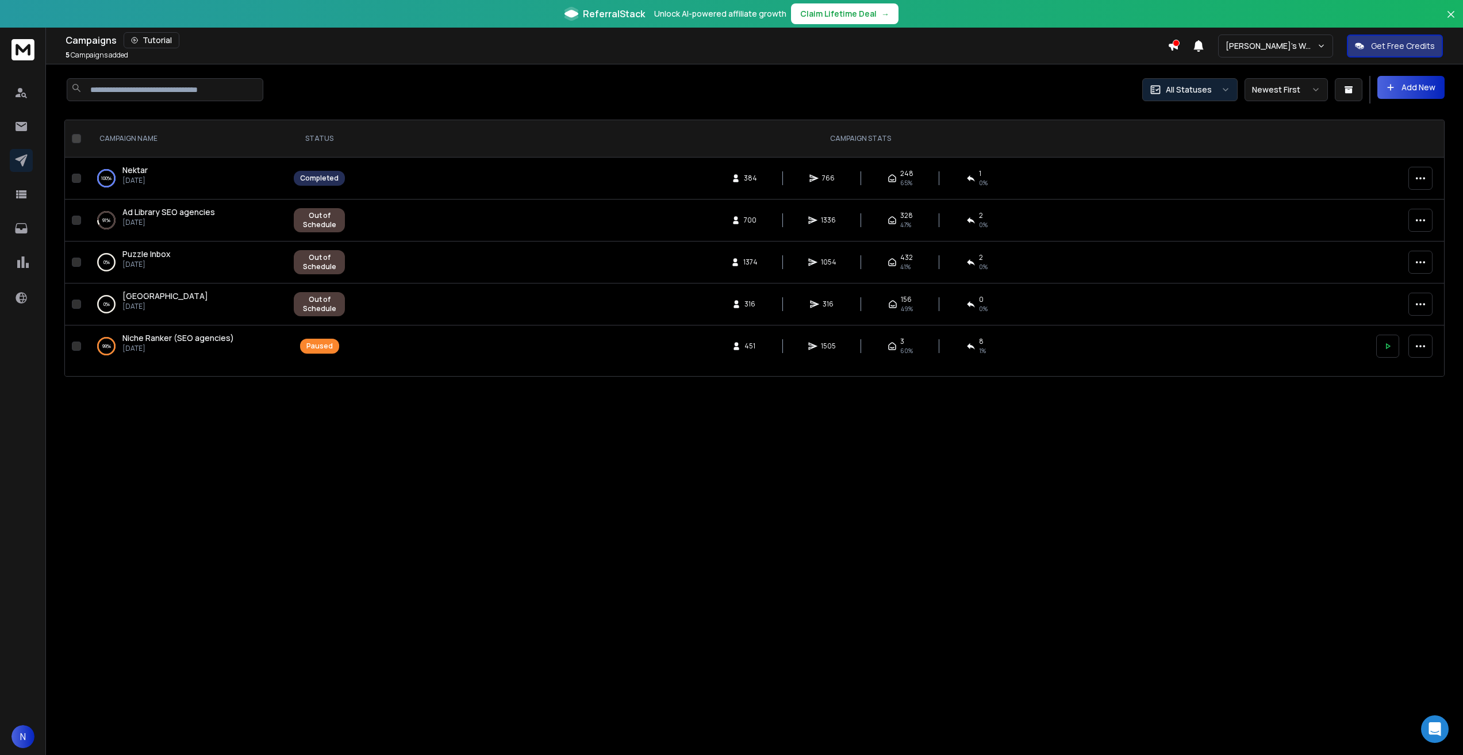
click at [1189, 93] on p "All Statuses" at bounding box center [1189, 89] width 46 height 11
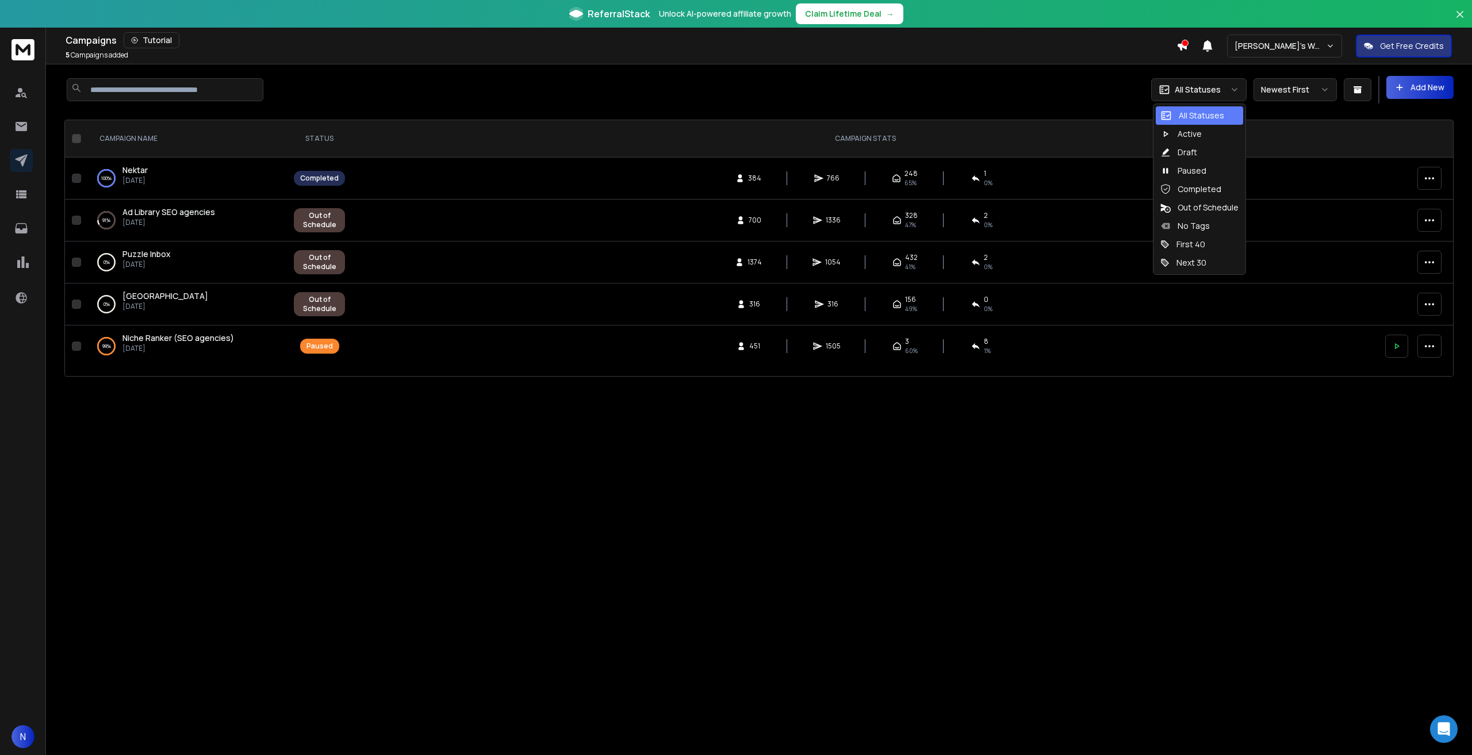
click at [1011, 86] on div "Campaigns 5 Campaigns Added All Statuses Newest First Add New" at bounding box center [1106, 90] width 695 height 28
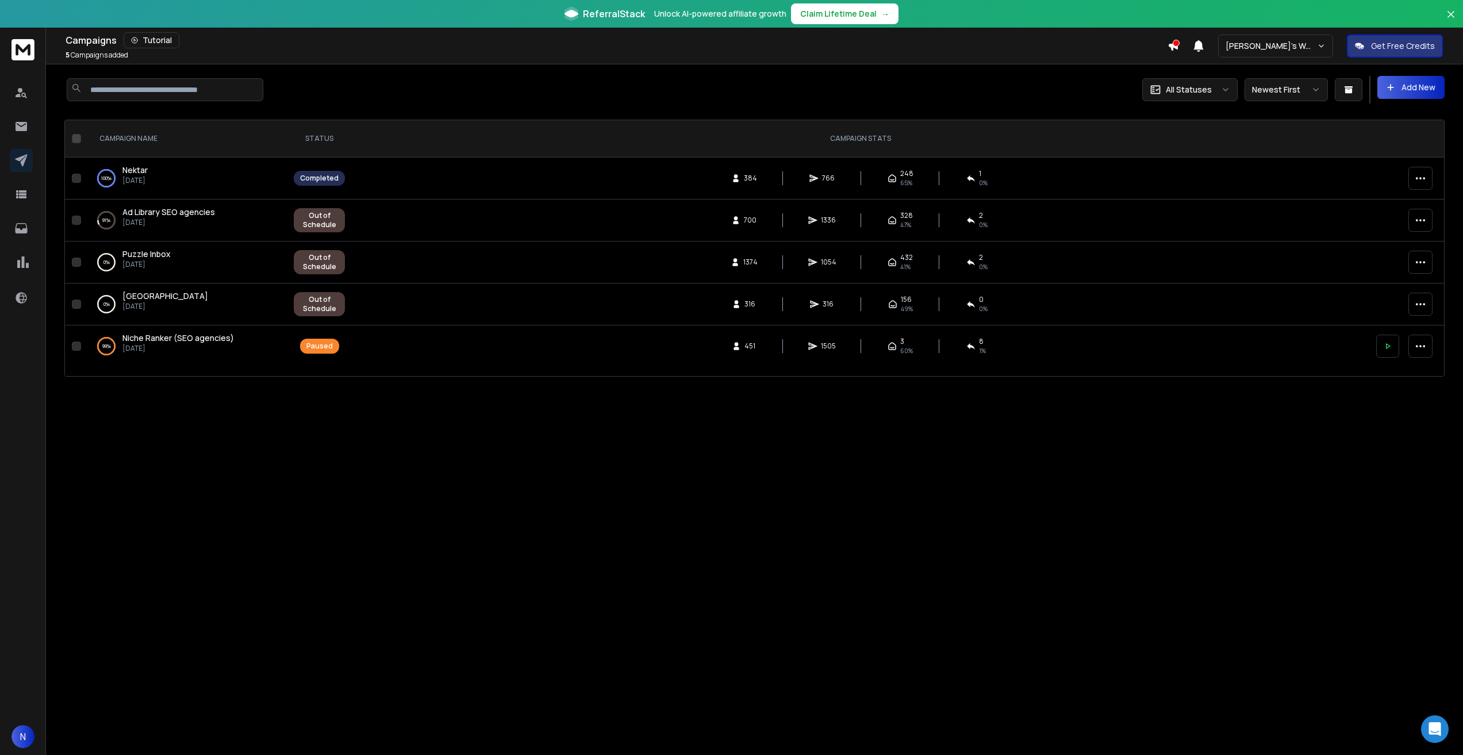
click at [1304, 97] on button "Newest First" at bounding box center [1286, 89] width 83 height 23
drag, startPoint x: 1052, startPoint y: 88, endPoint x: 1065, endPoint y: 88, distance: 13.8
click at [1063, 88] on div "Campaigns 5 Campaigns Added All Statuses Newest First Add New" at bounding box center [1093, 90] width 686 height 28
click at [596, 101] on div at bounding box center [409, 90] width 691 height 28
click at [18, 193] on icon at bounding box center [21, 194] width 14 height 14
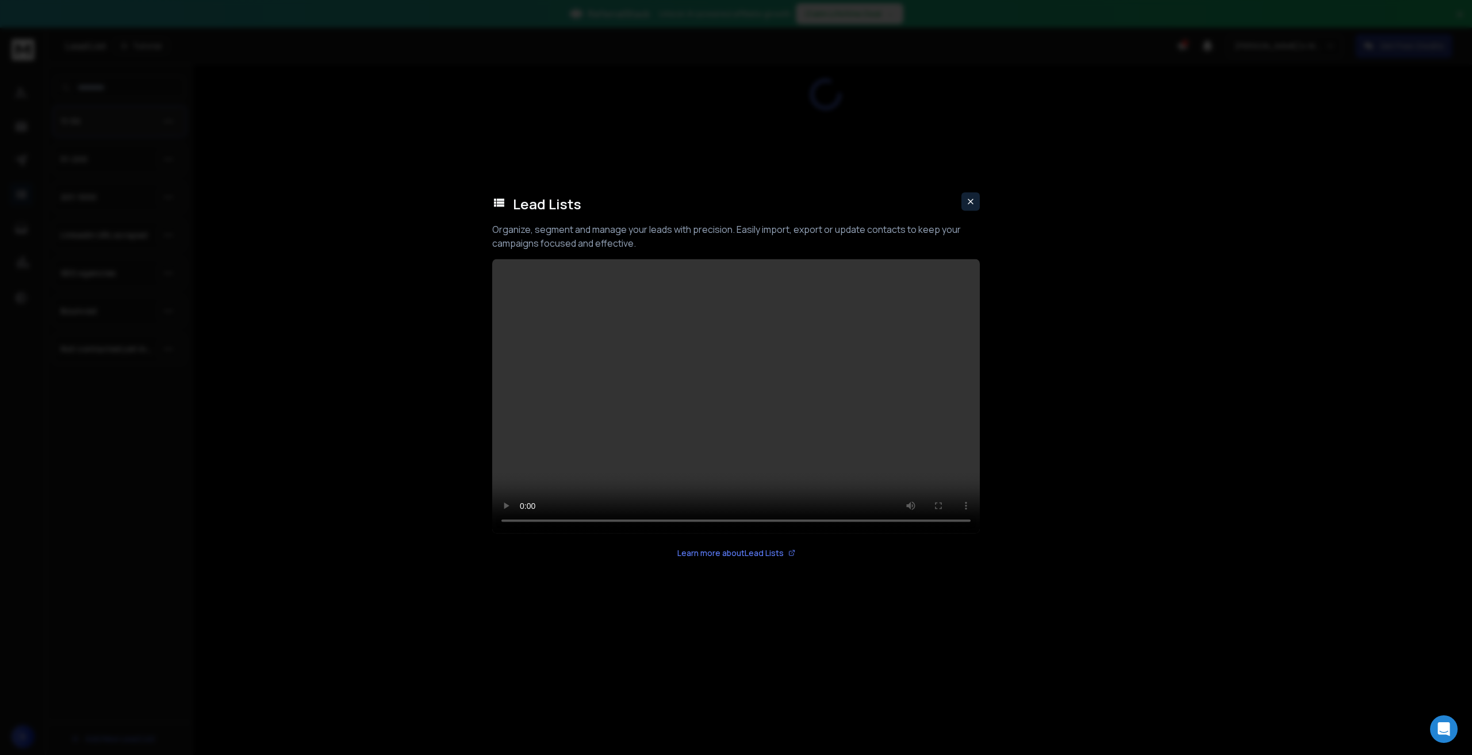
click at [969, 202] on icon at bounding box center [970, 201] width 9 height 9
